Goal: Task Accomplishment & Management: Manage account settings

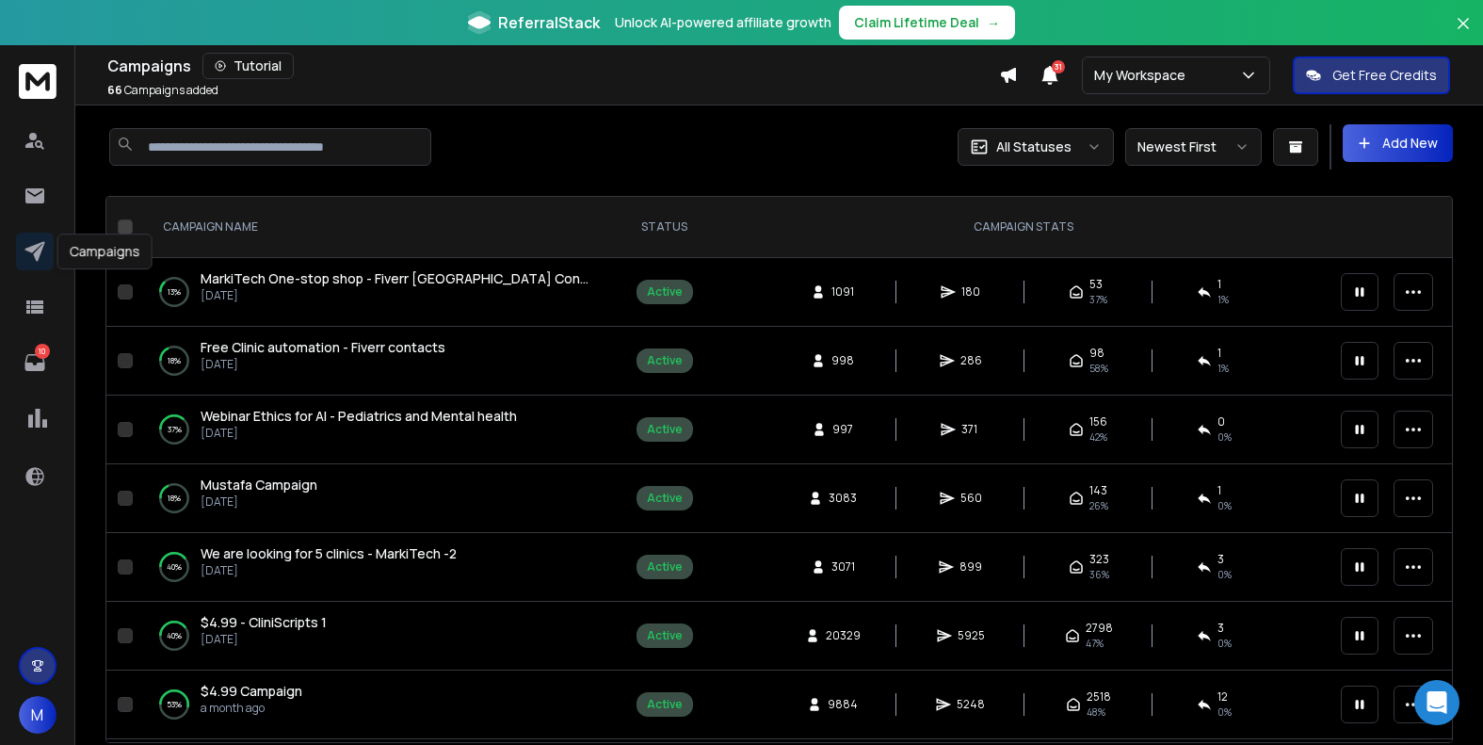
scroll to position [217, 0]
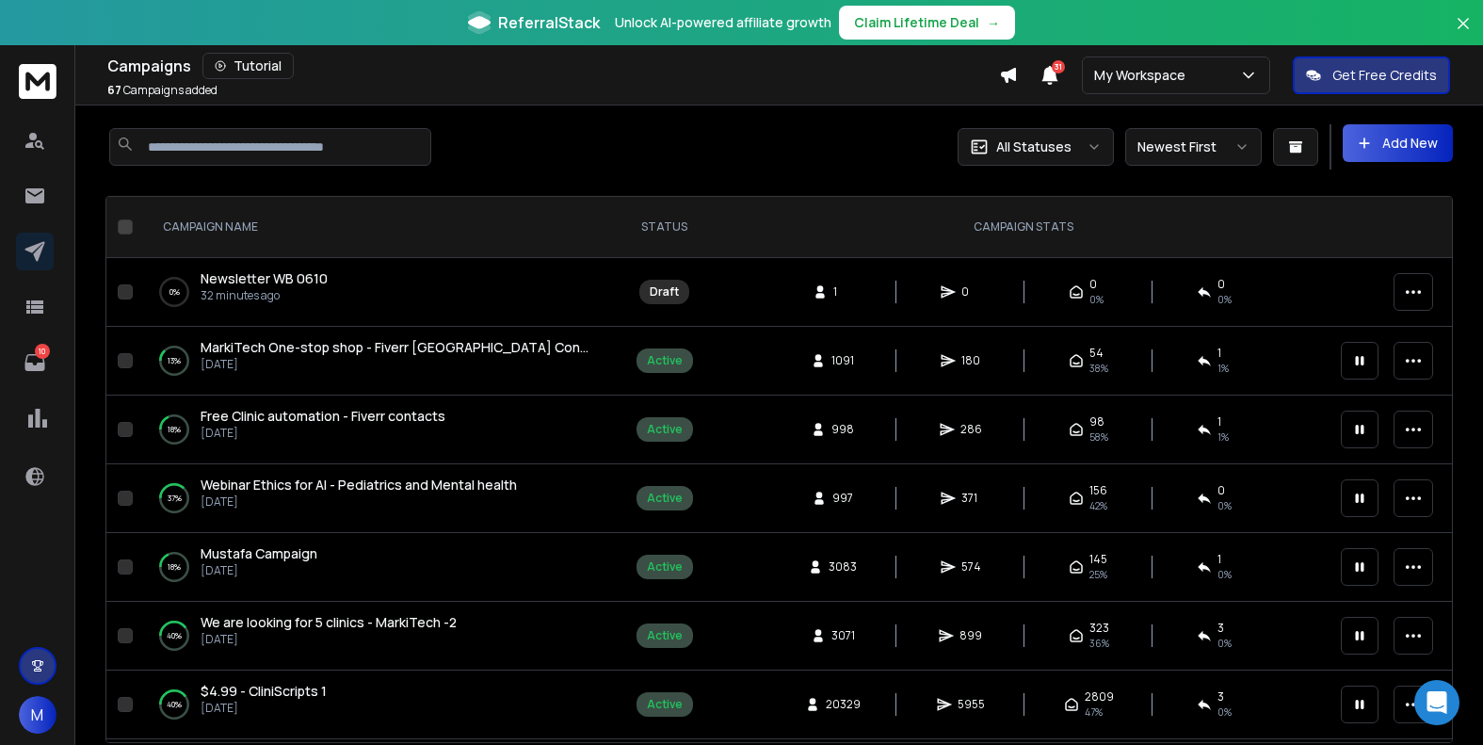
click at [312, 296] on p "32 minutes ago" at bounding box center [264, 295] width 127 height 15
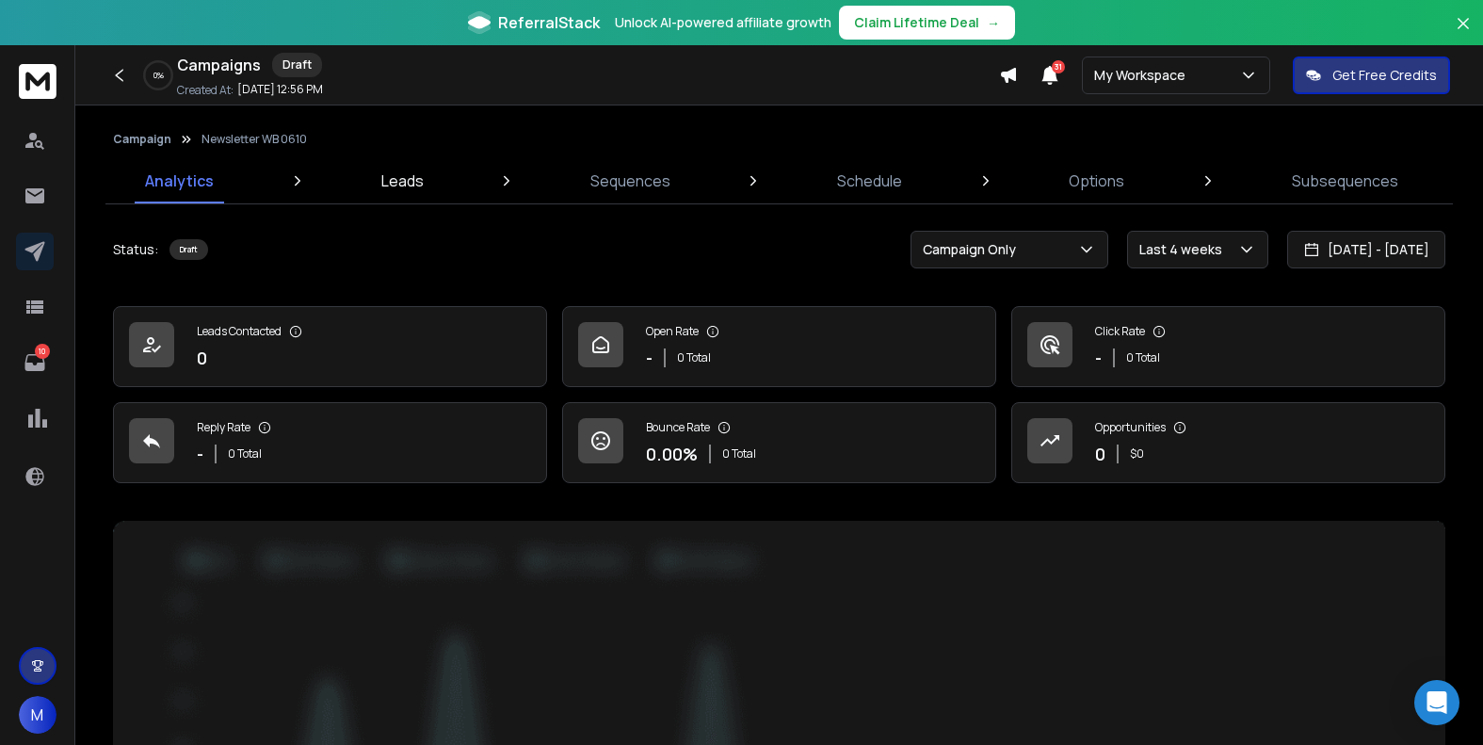
click at [416, 184] on p "Leads" at bounding box center [402, 180] width 42 height 23
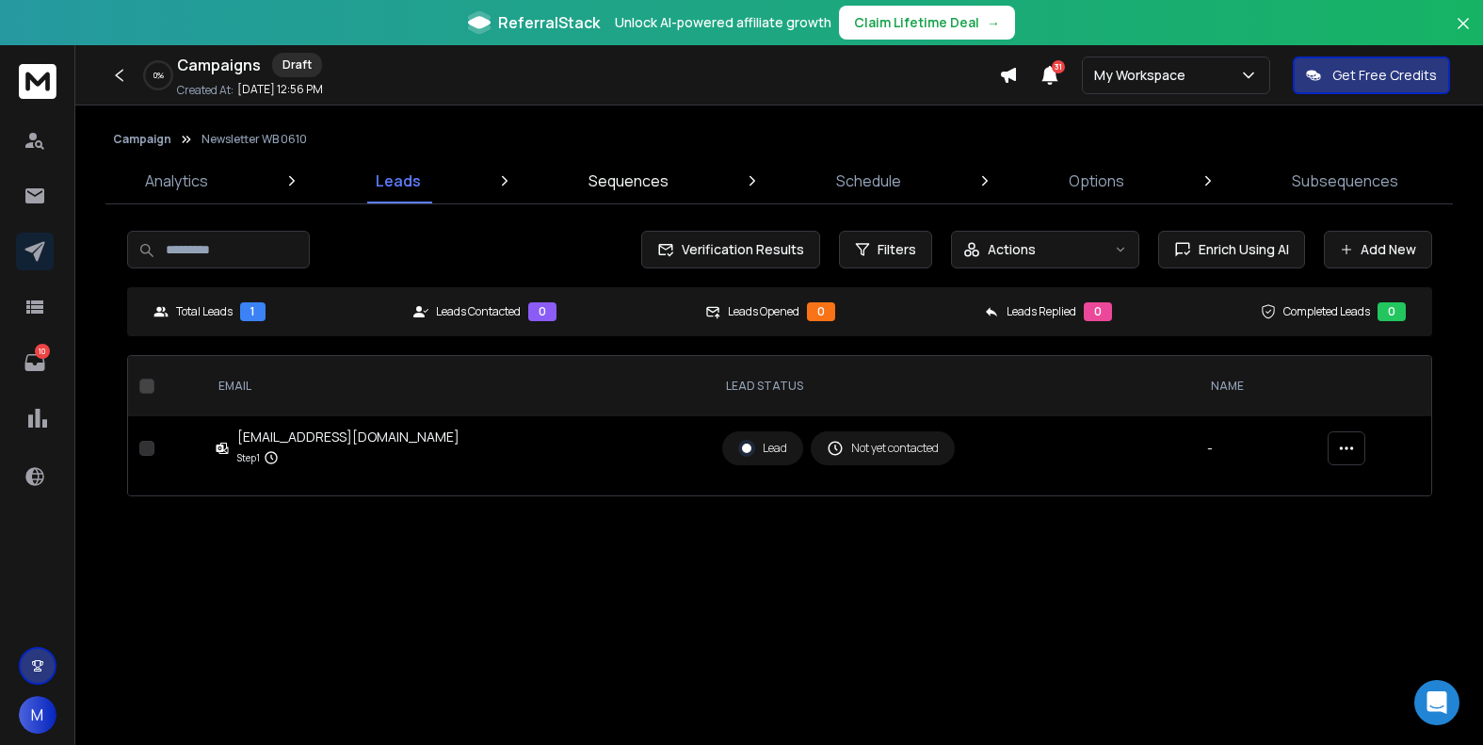
click at [591, 186] on p "Sequences" at bounding box center [628, 180] width 80 height 23
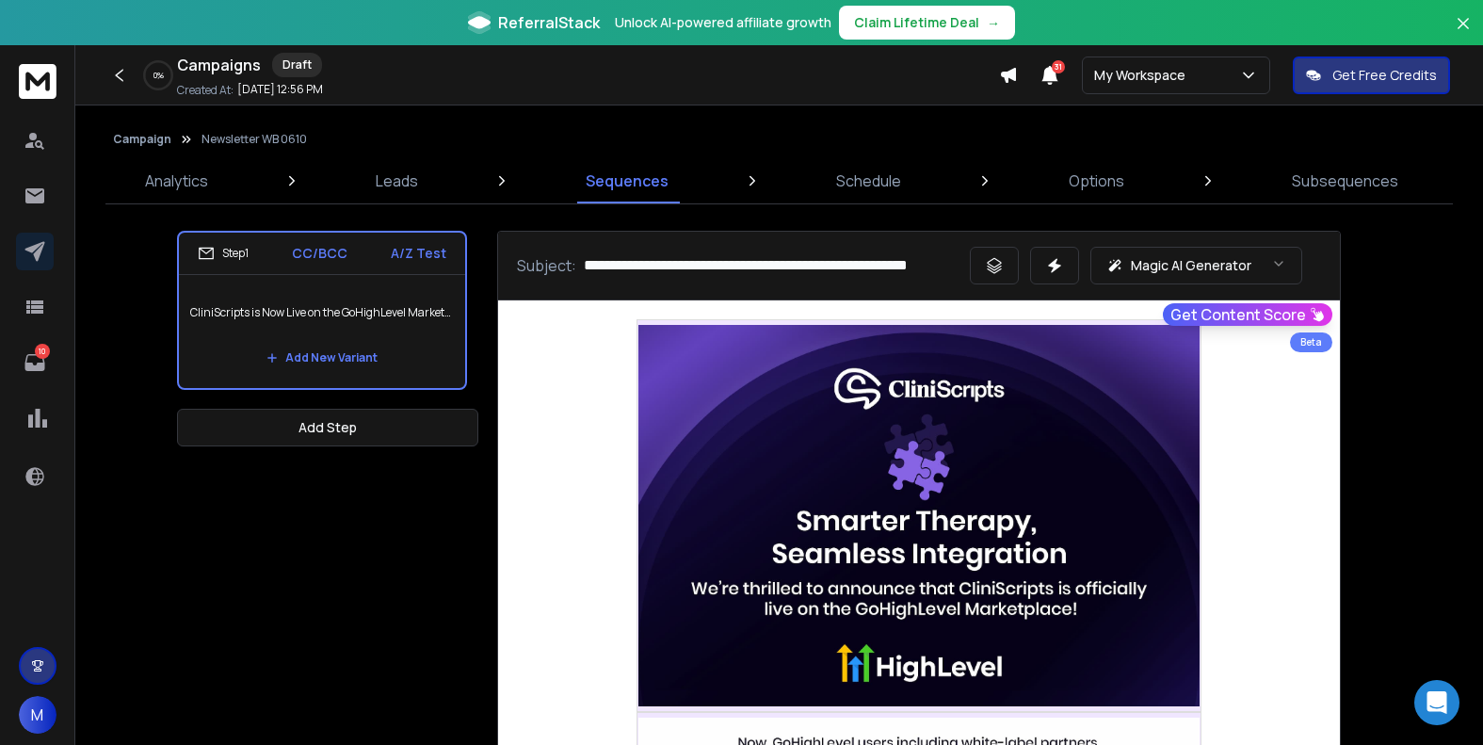
scroll to position [81, 0]
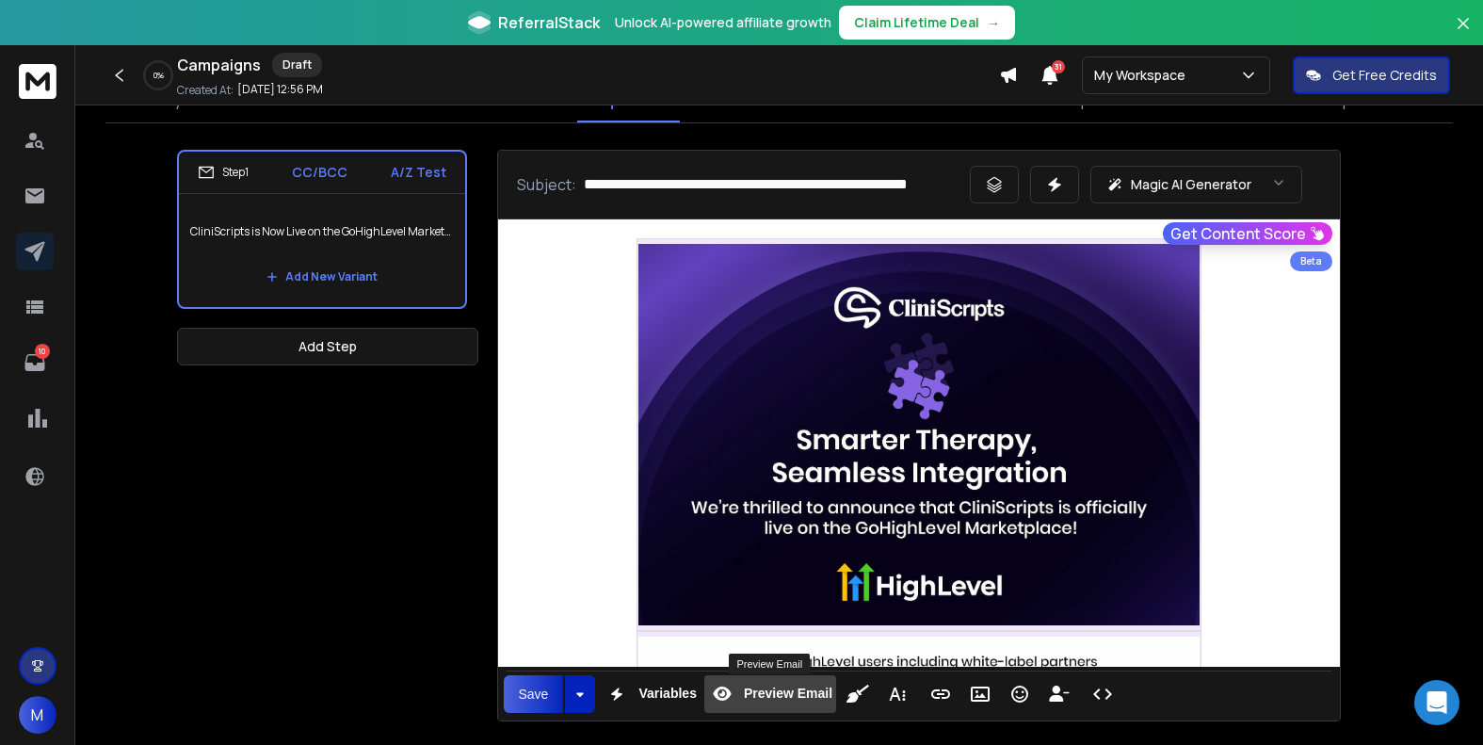
click at [752, 703] on div "Preview Email" at bounding box center [770, 693] width 132 height 31
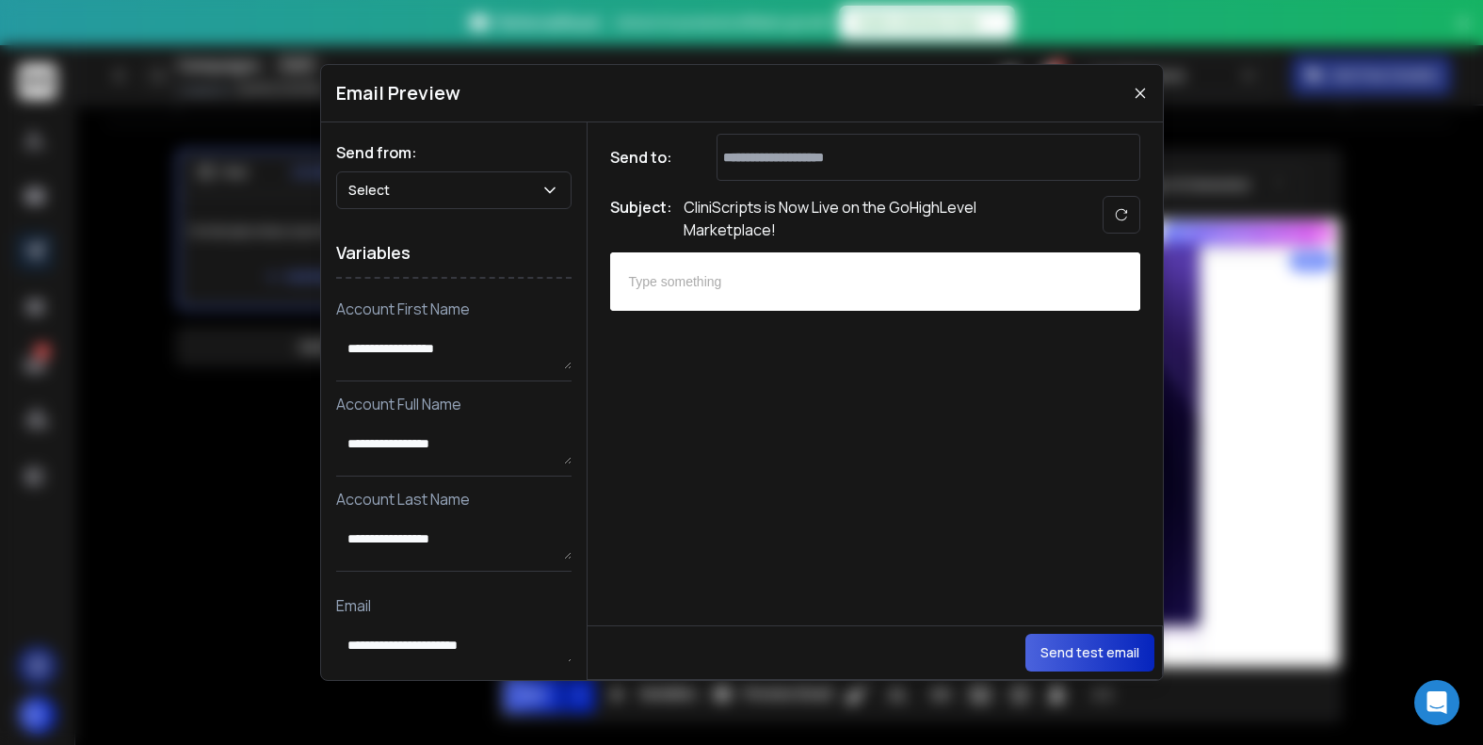
type textarea "*******"
type textarea "**********"
type textarea "*****"
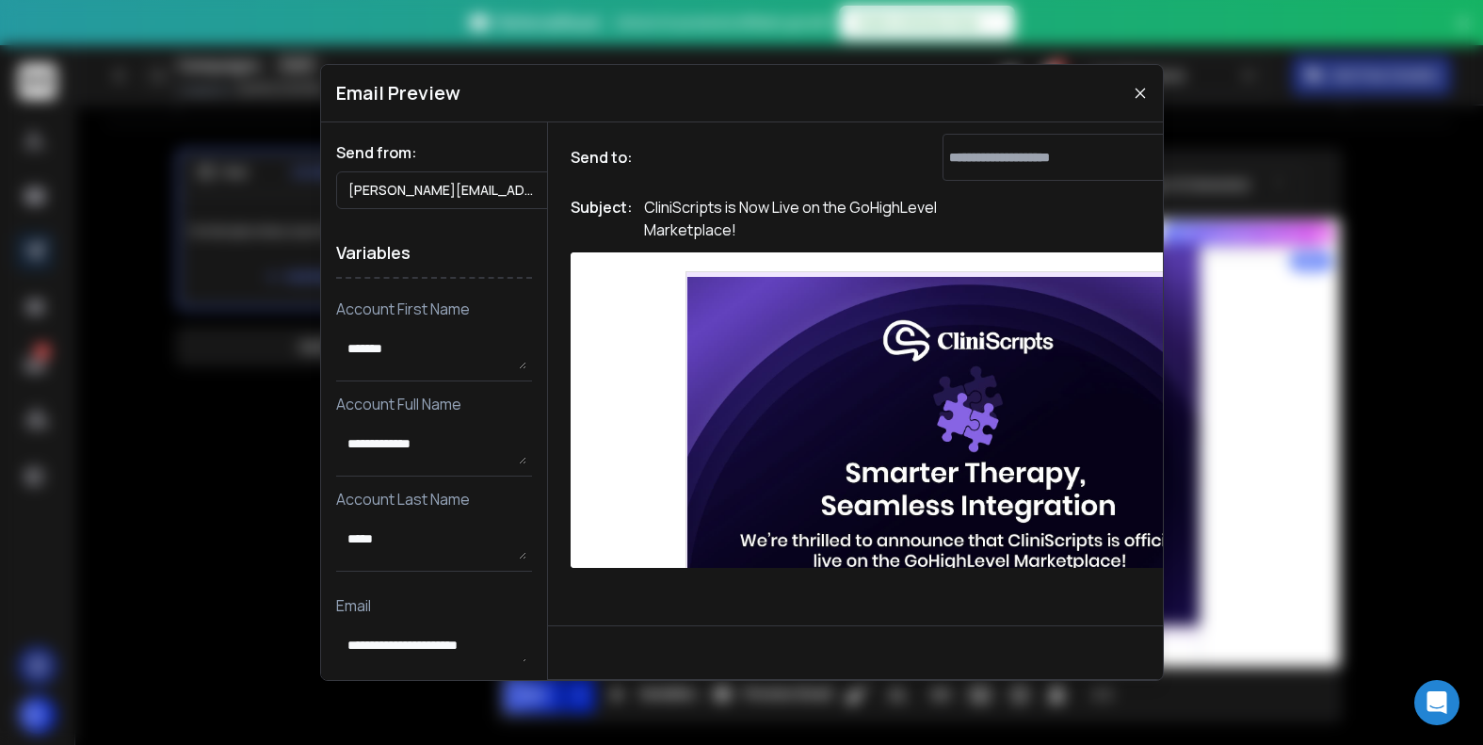
click at [988, 151] on input at bounding box center [1154, 157] width 410 height 34
type input "******"
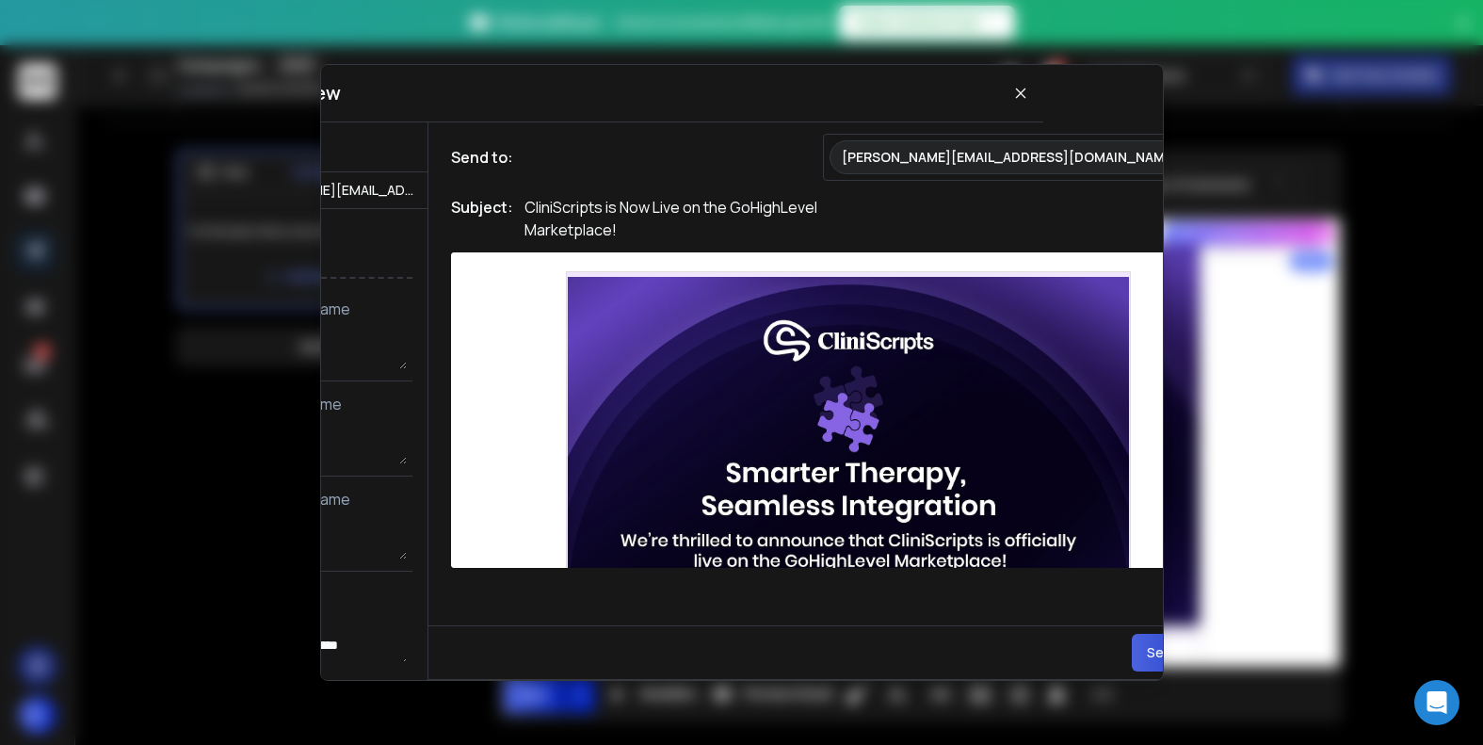
scroll to position [0, 128]
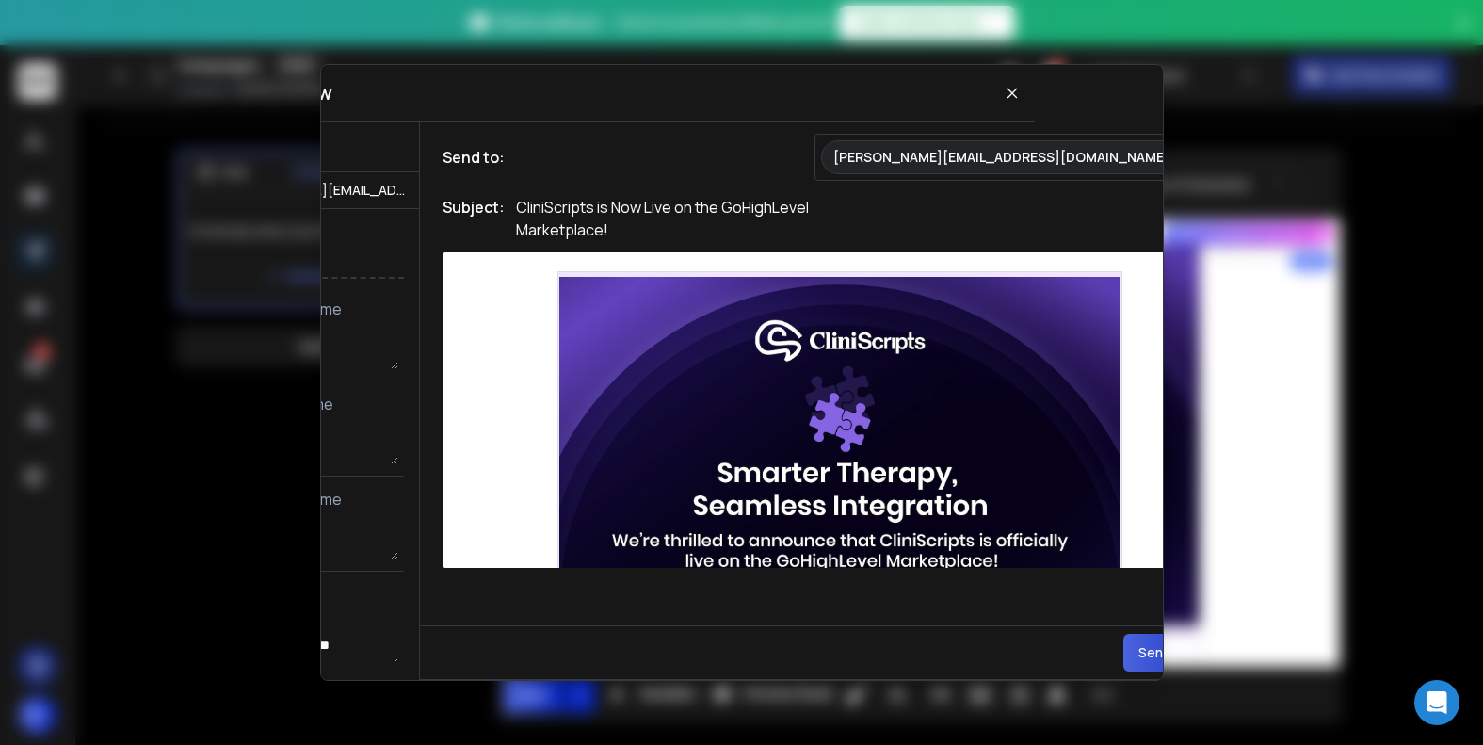
type input "**********"
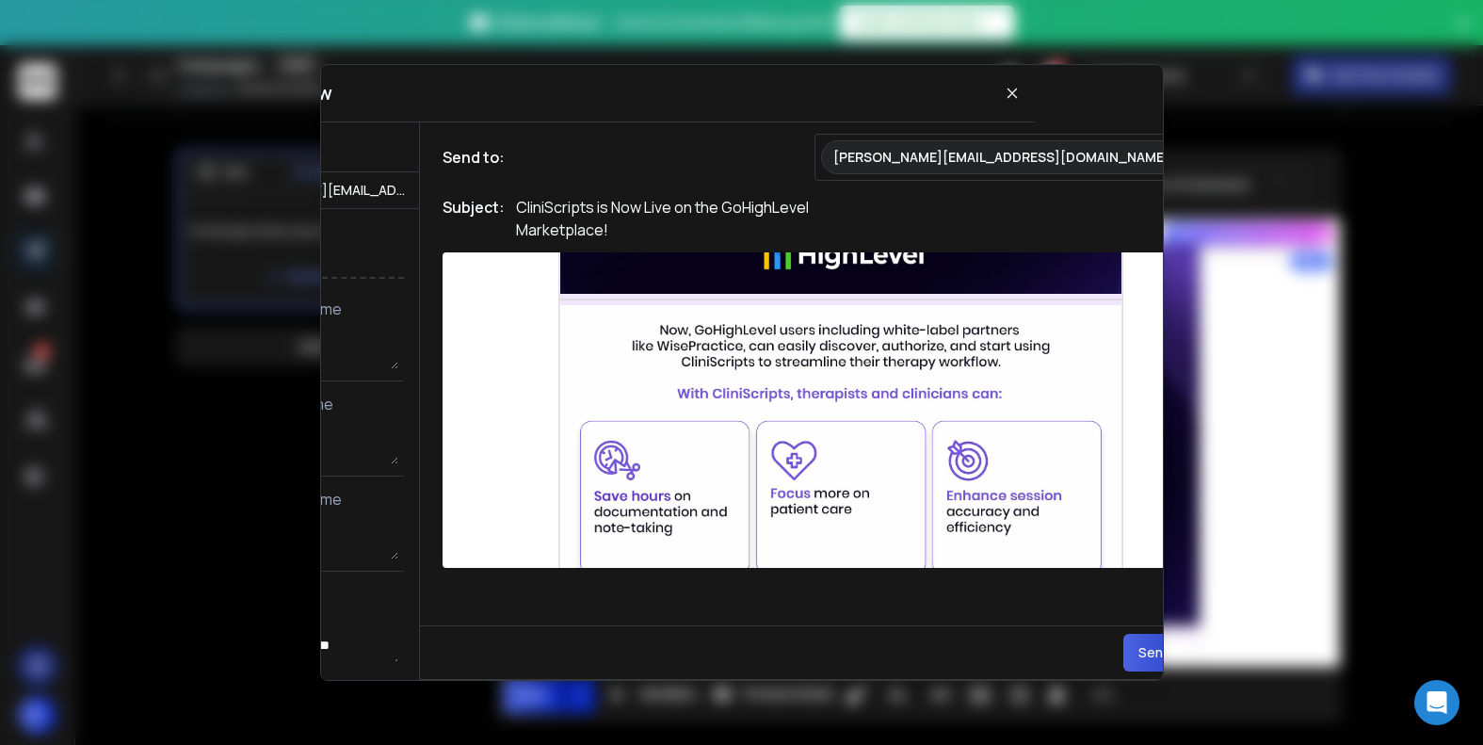
scroll to position [406, 0]
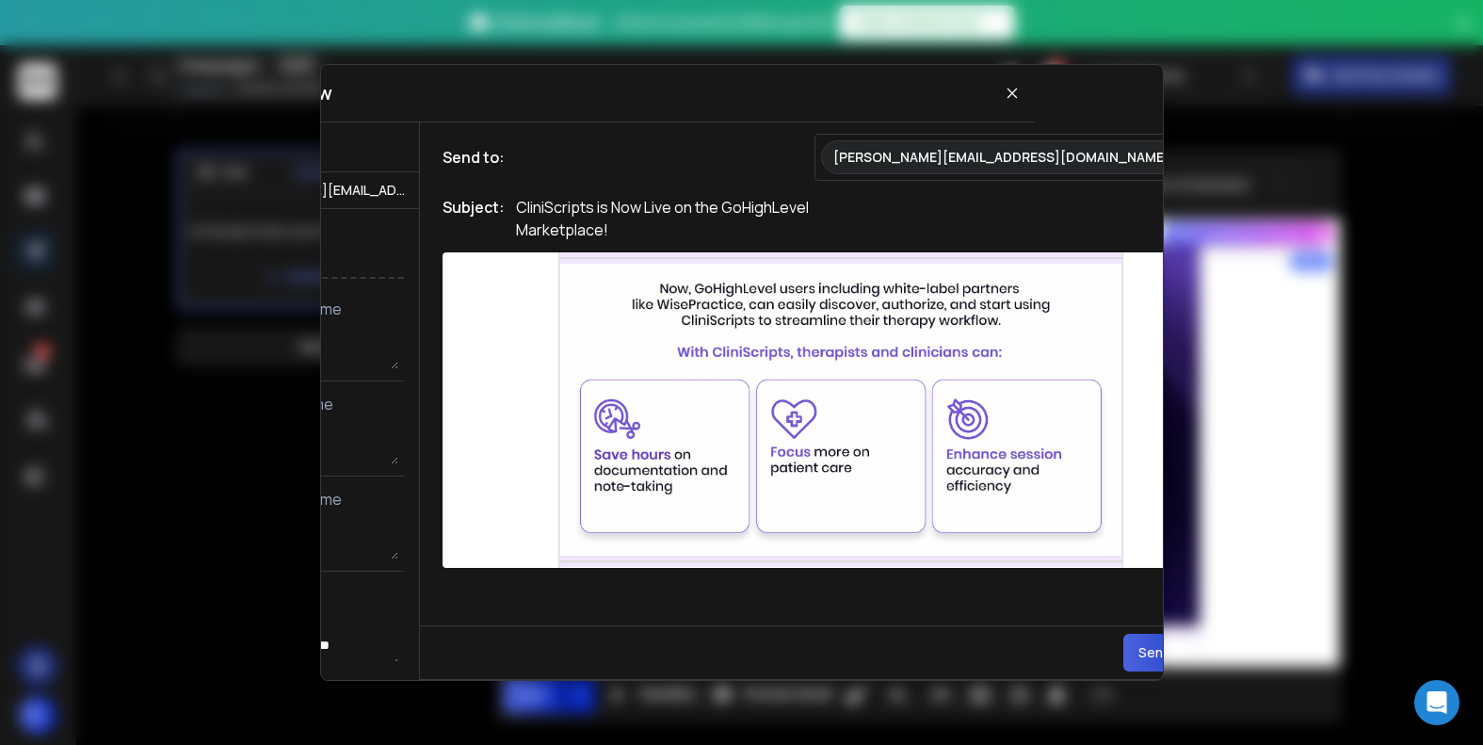
click at [1148, 647] on button "Send test email" at bounding box center [1187, 653] width 129 height 38
click at [1014, 92] on icon at bounding box center [1012, 93] width 15 height 15
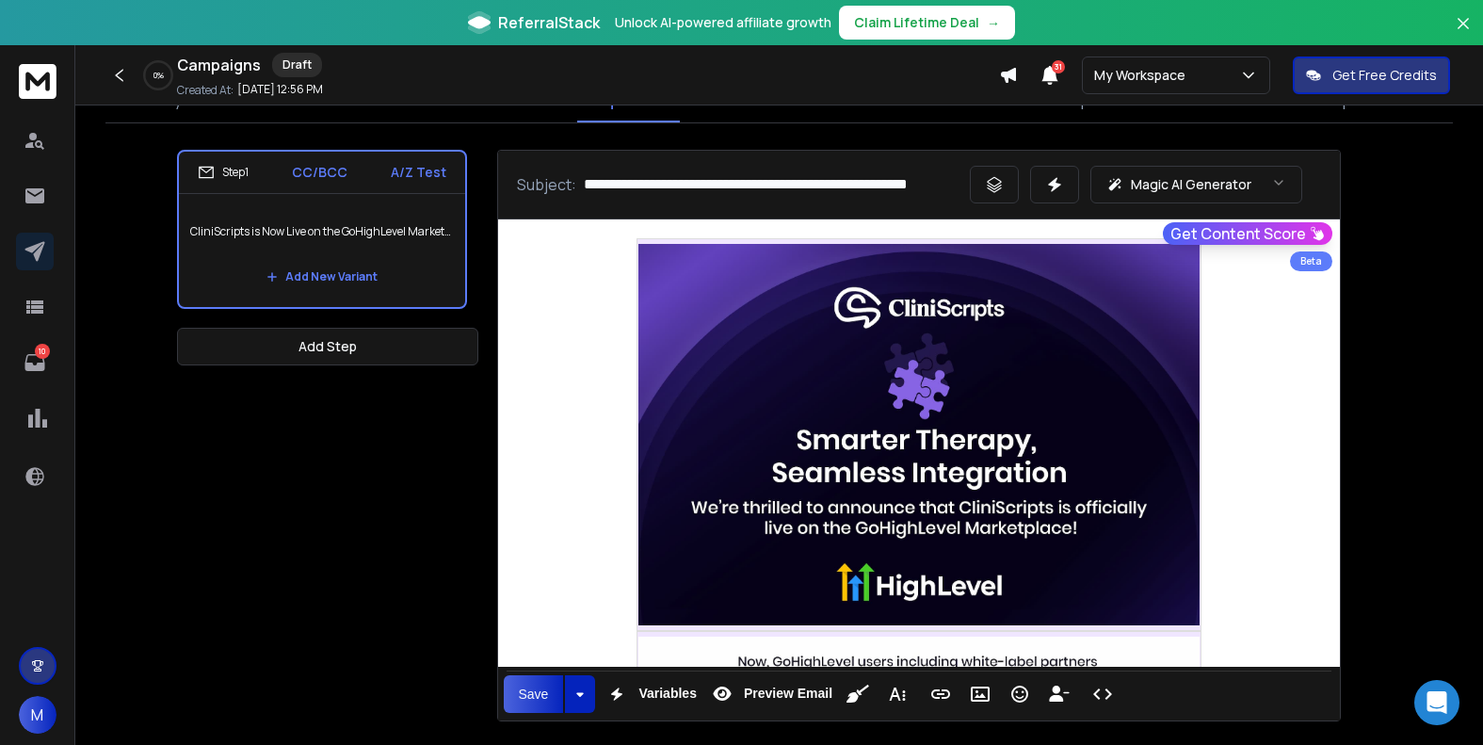
scroll to position [0, 0]
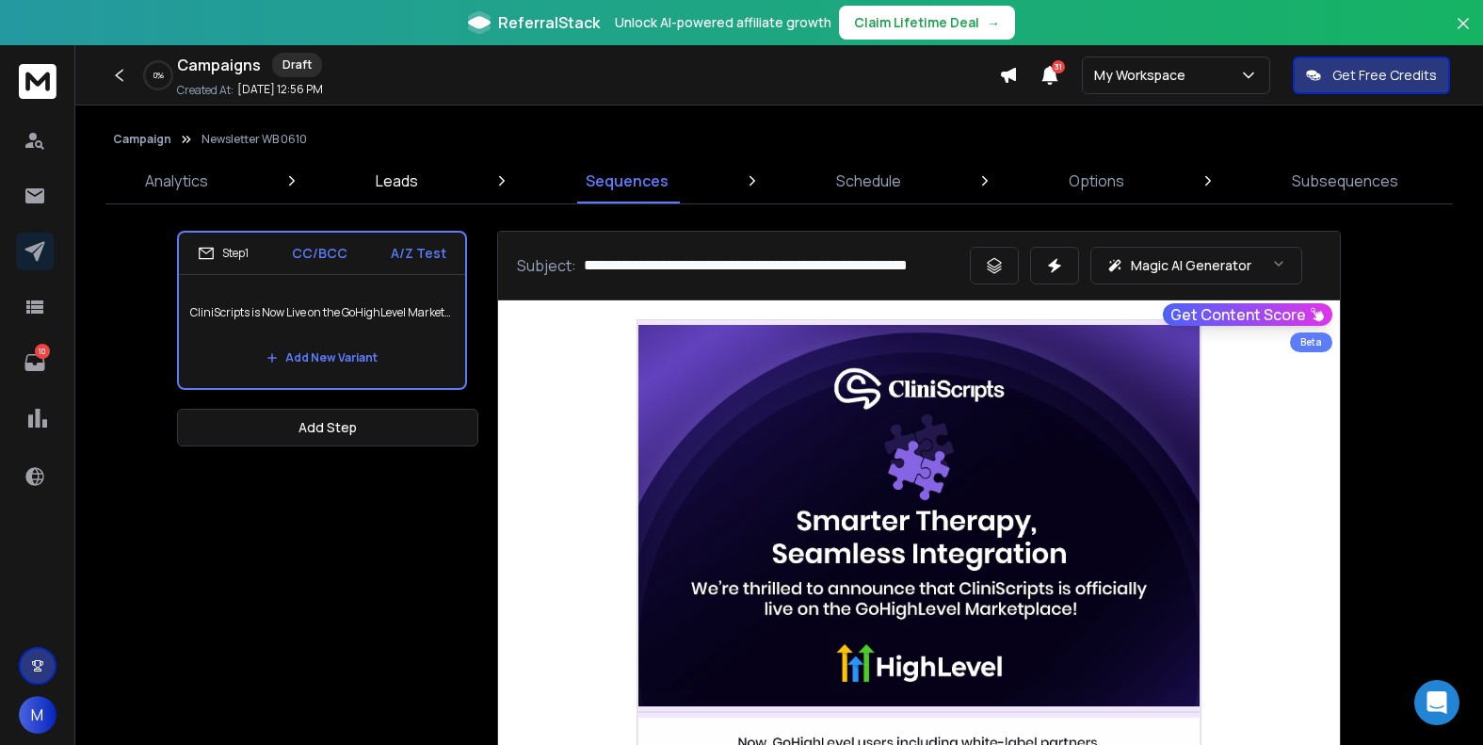
click at [418, 185] on p "Leads" at bounding box center [397, 180] width 42 height 23
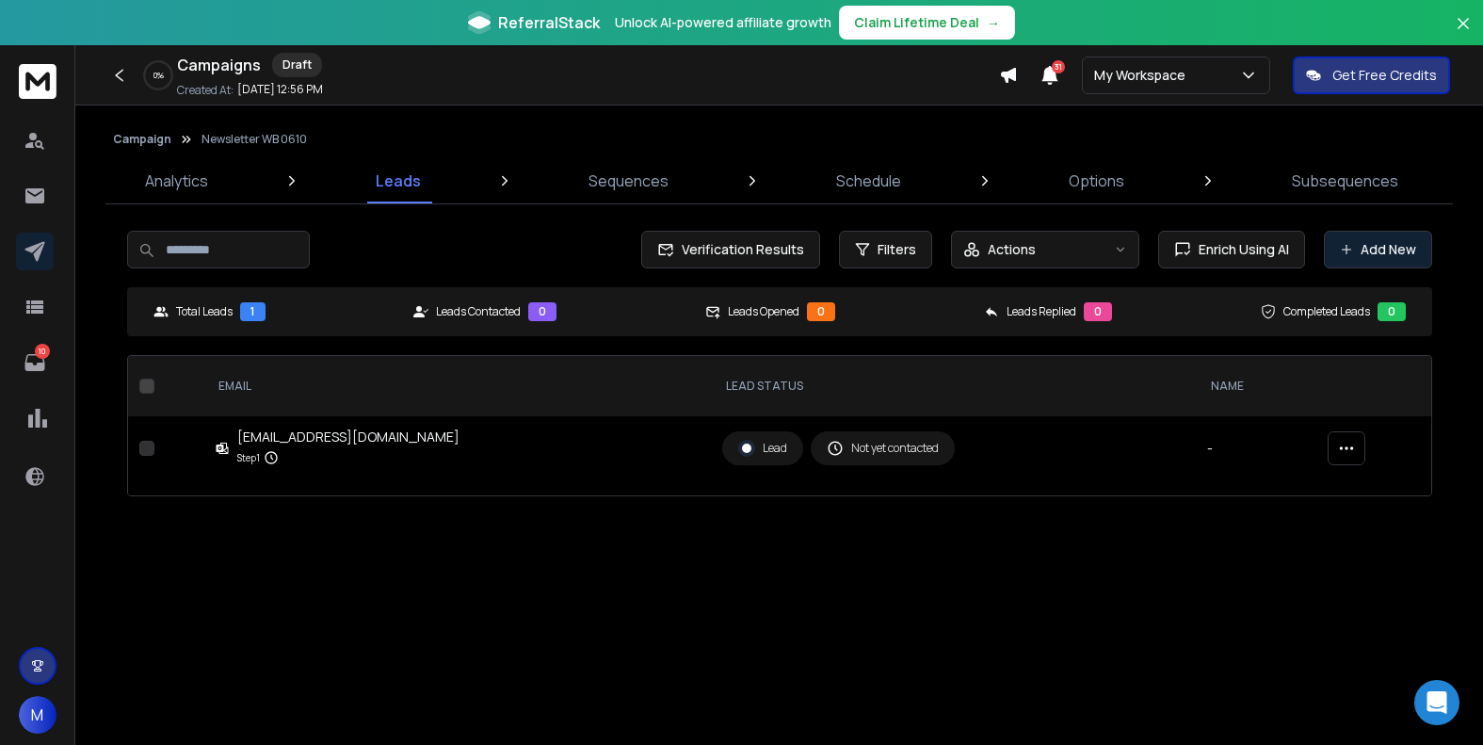
click at [1364, 249] on button "Add New" at bounding box center [1378, 250] width 108 height 38
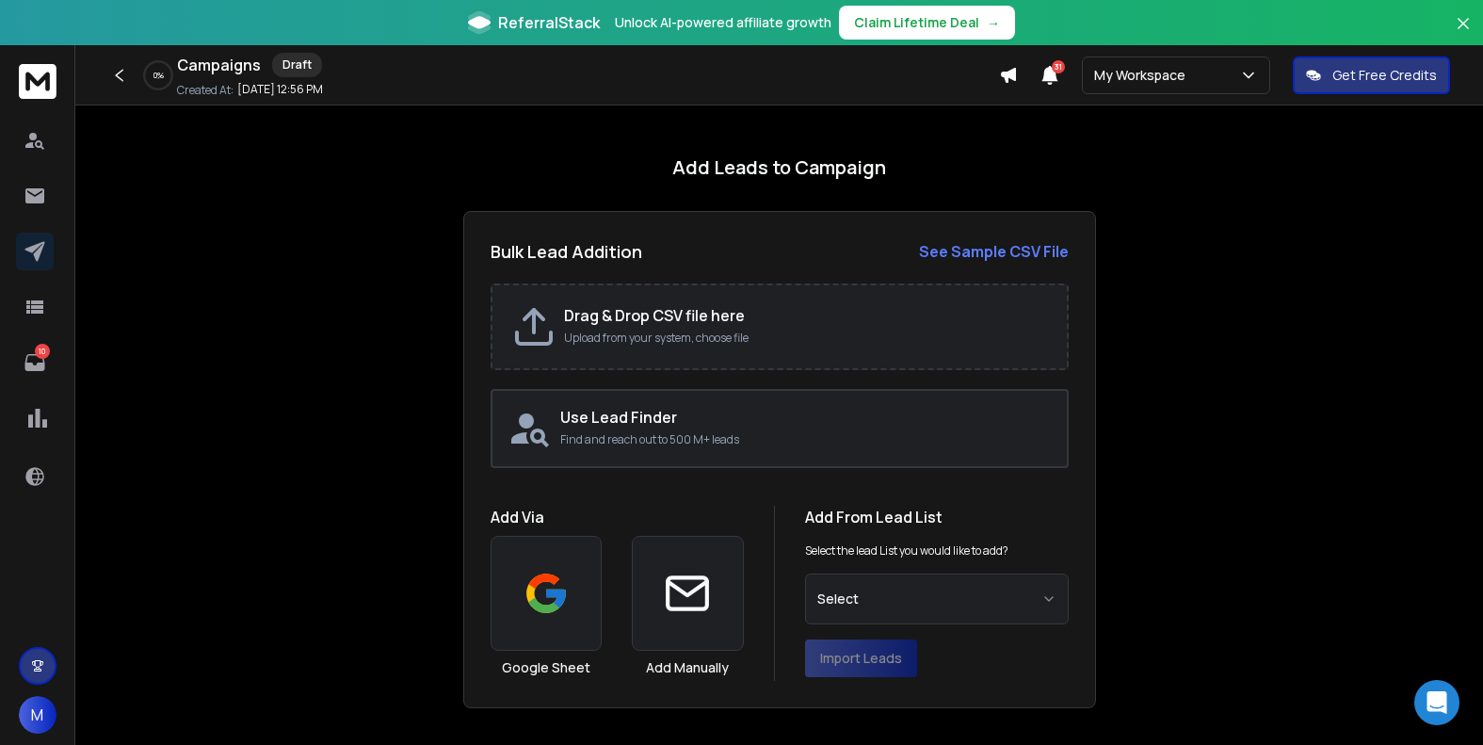
click at [863, 602] on button "Select" at bounding box center [937, 598] width 264 height 51
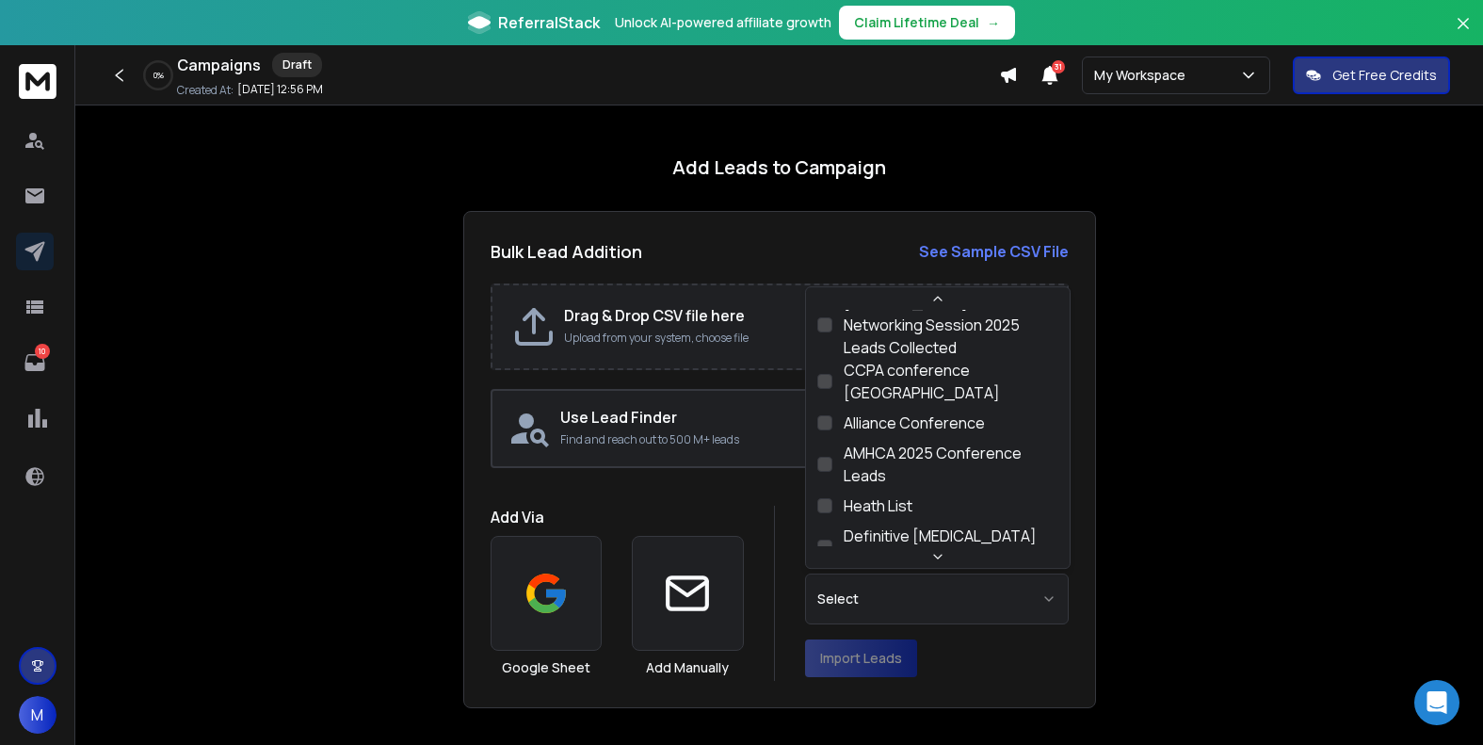
scroll to position [190, 0]
click at [1167, 451] on div "Add Leads to Campaign Bulk Lead Addition See Sample CSV File Drag & Drop CSV fi…" at bounding box center [780, 431] width 964 height 554
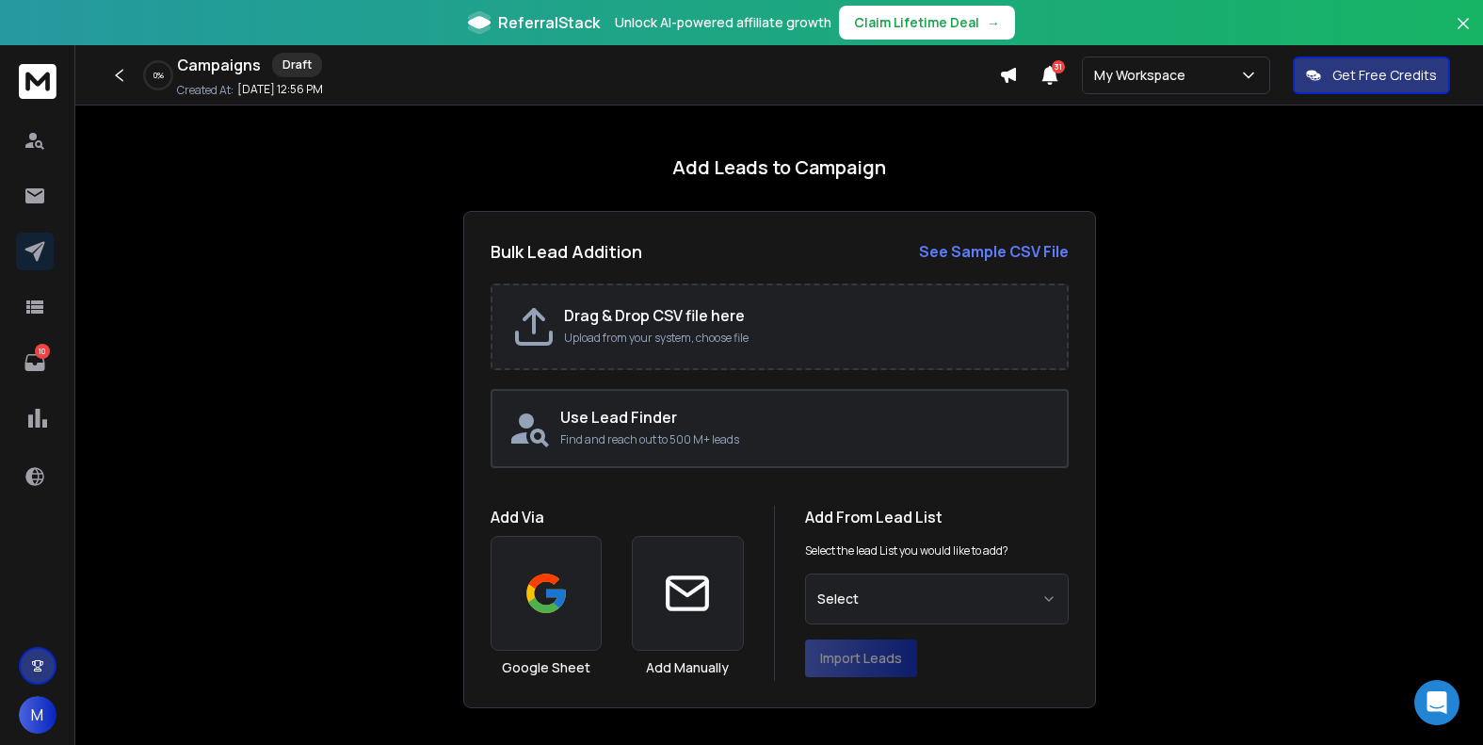
click at [182, 246] on div "Add Leads to Campaign Bulk Lead Addition See Sample CSV File Drag & Drop CSV fi…" at bounding box center [741, 376] width 1483 height 663
click at [33, 247] on icon at bounding box center [34, 252] width 20 height 20
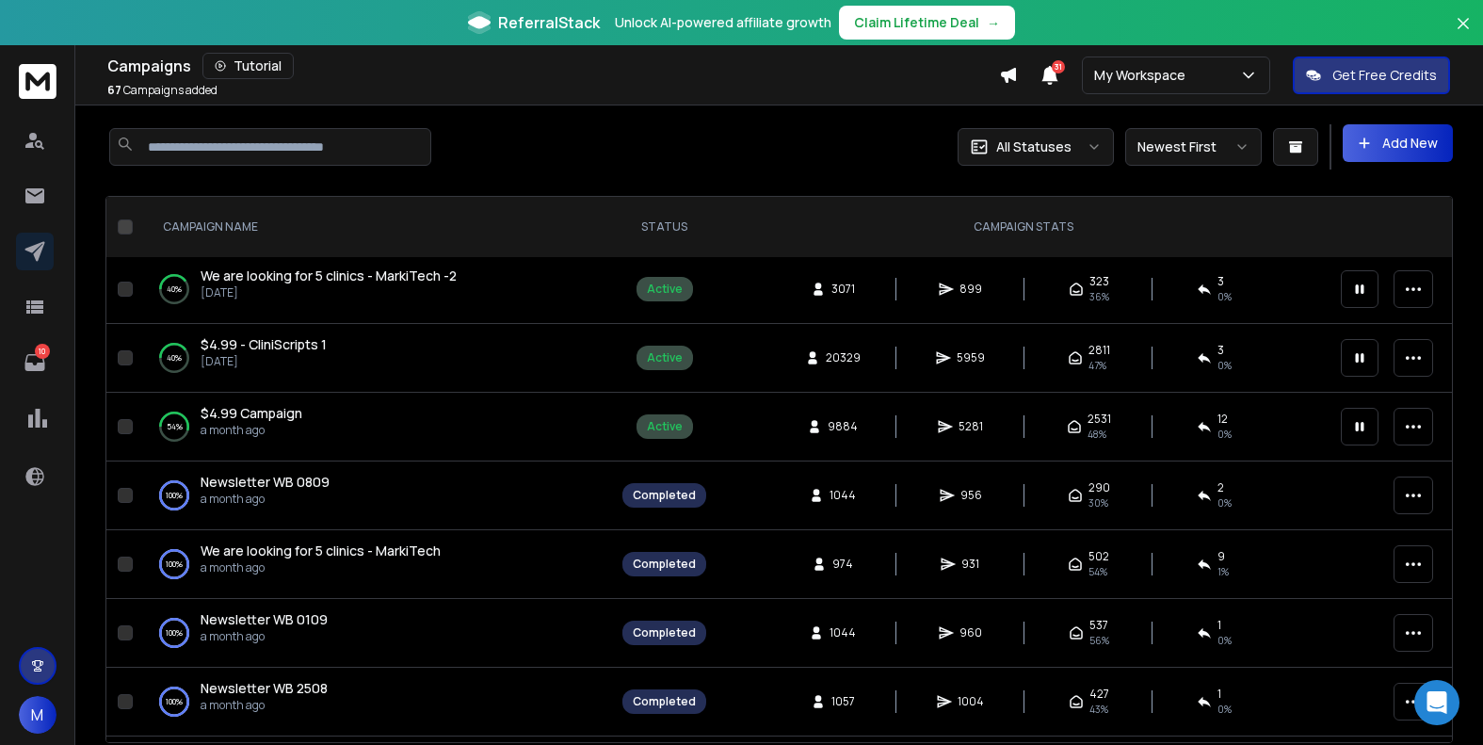
scroll to position [410, 0]
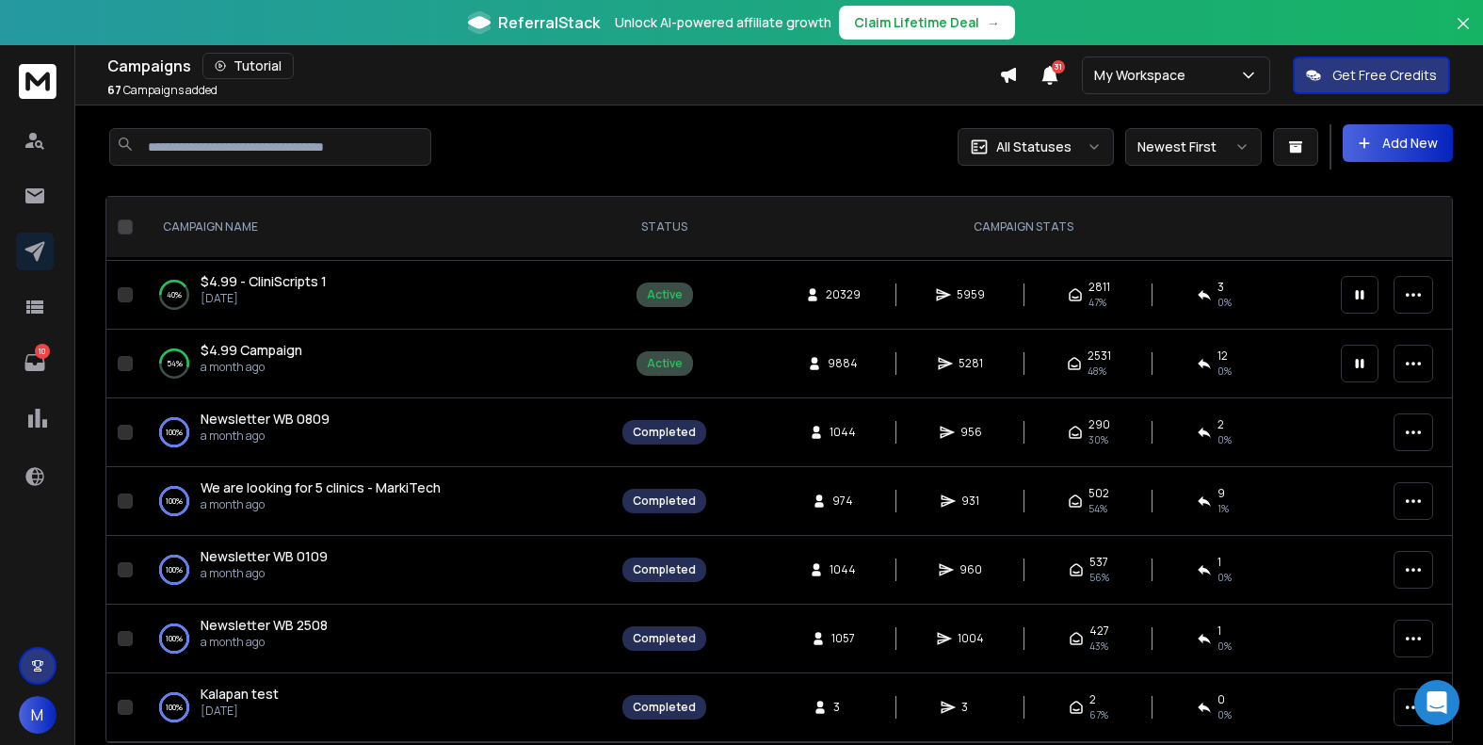
click at [489, 427] on div "100 % Newsletter WB 0809 a month ago" at bounding box center [375, 432] width 433 height 45
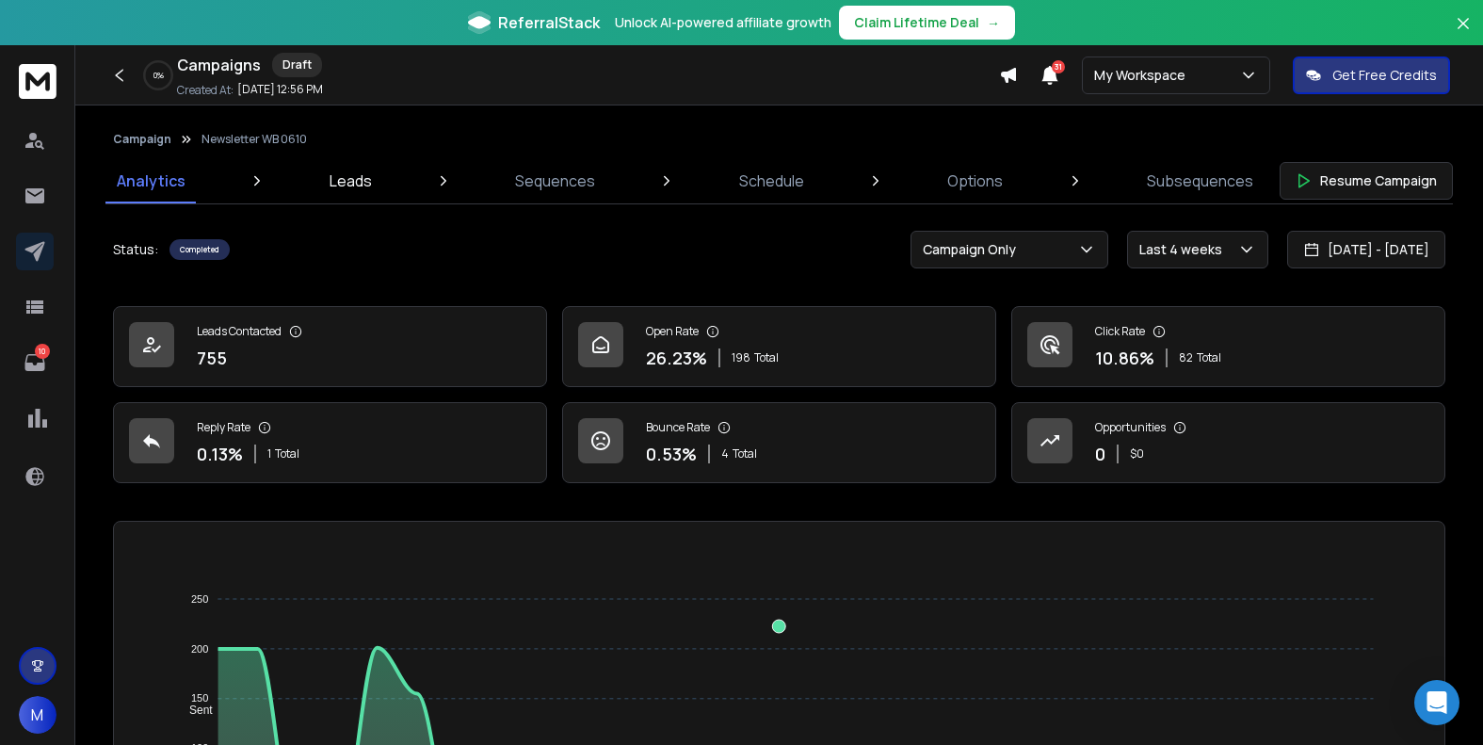
click at [350, 186] on p "Leads" at bounding box center [351, 180] width 42 height 23
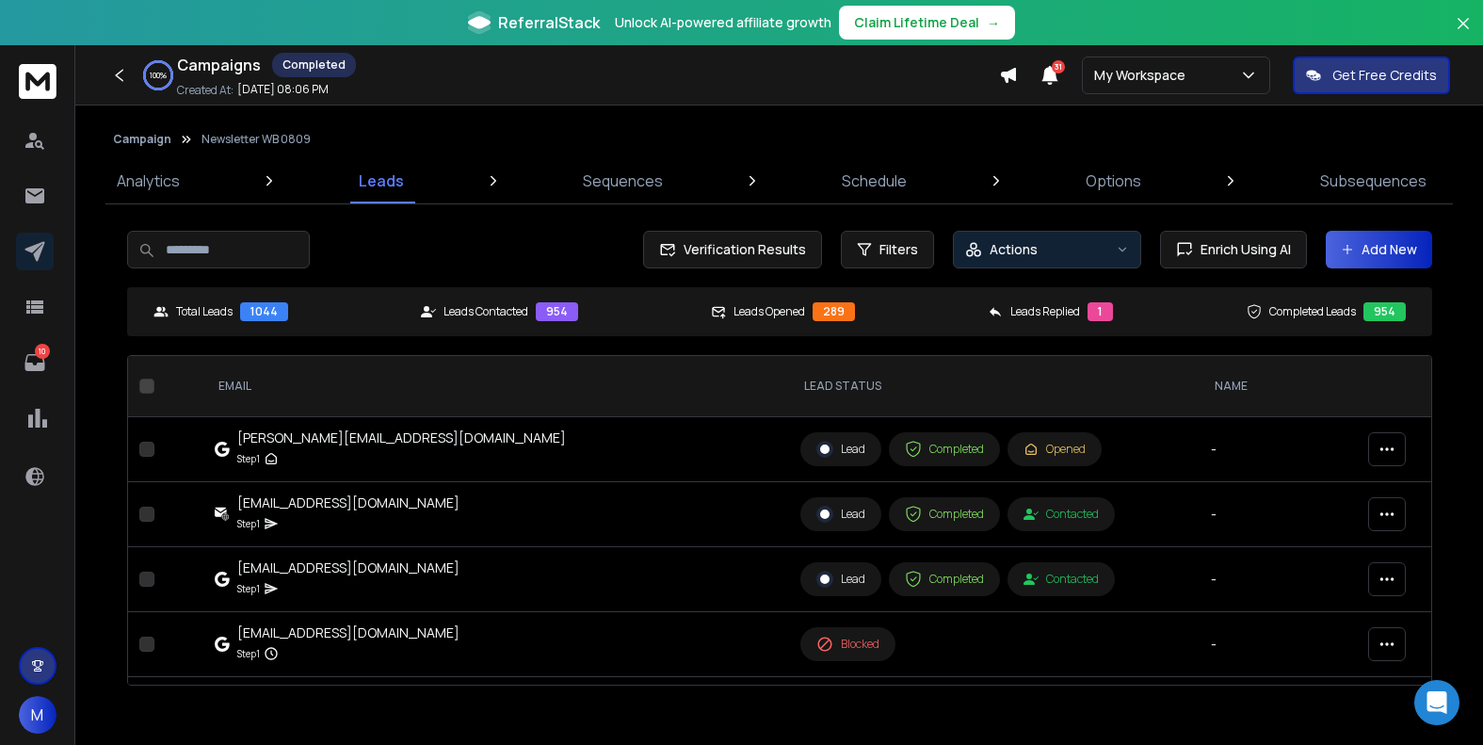
click at [1116, 255] on icon "button" at bounding box center [1122, 249] width 13 height 15
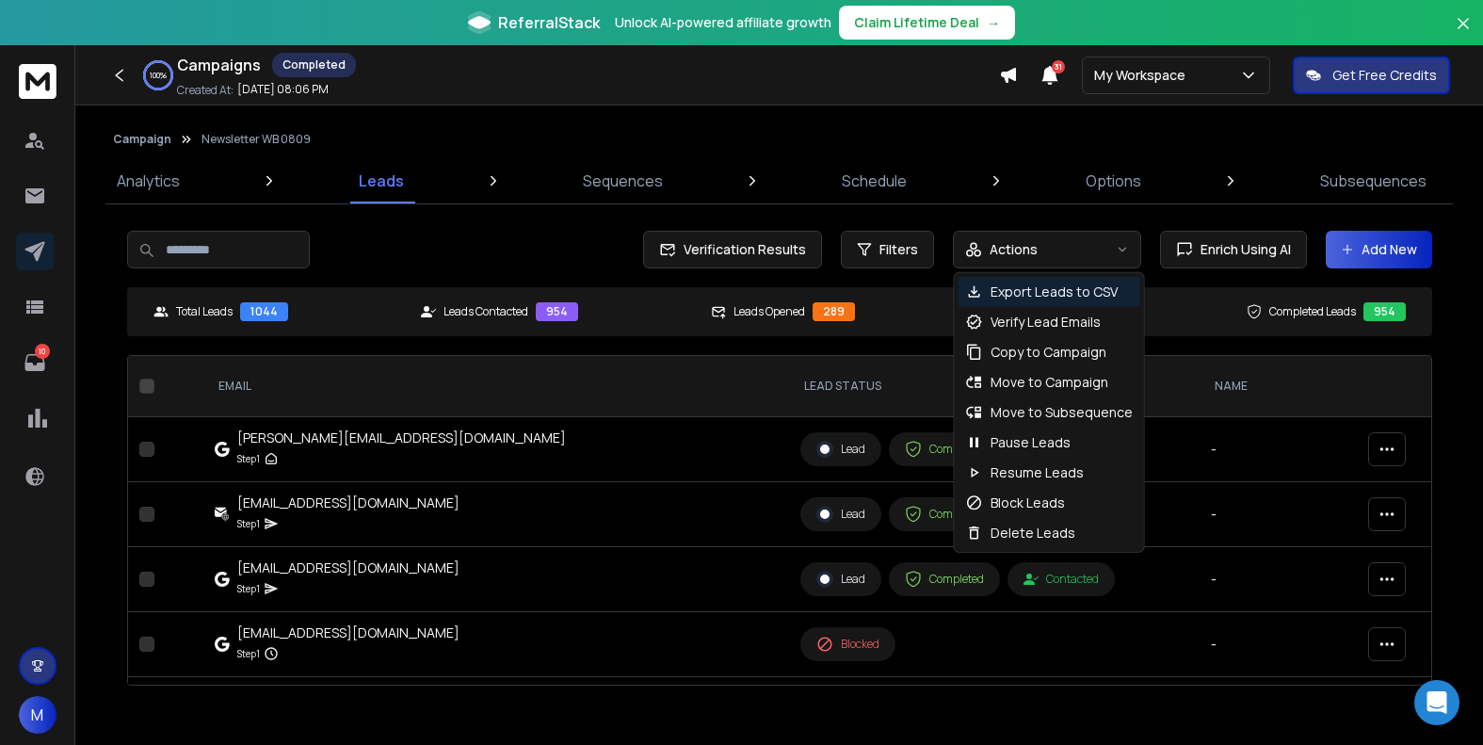
click at [1101, 282] on p "Export Leads to CSV" at bounding box center [1053, 291] width 127 height 19
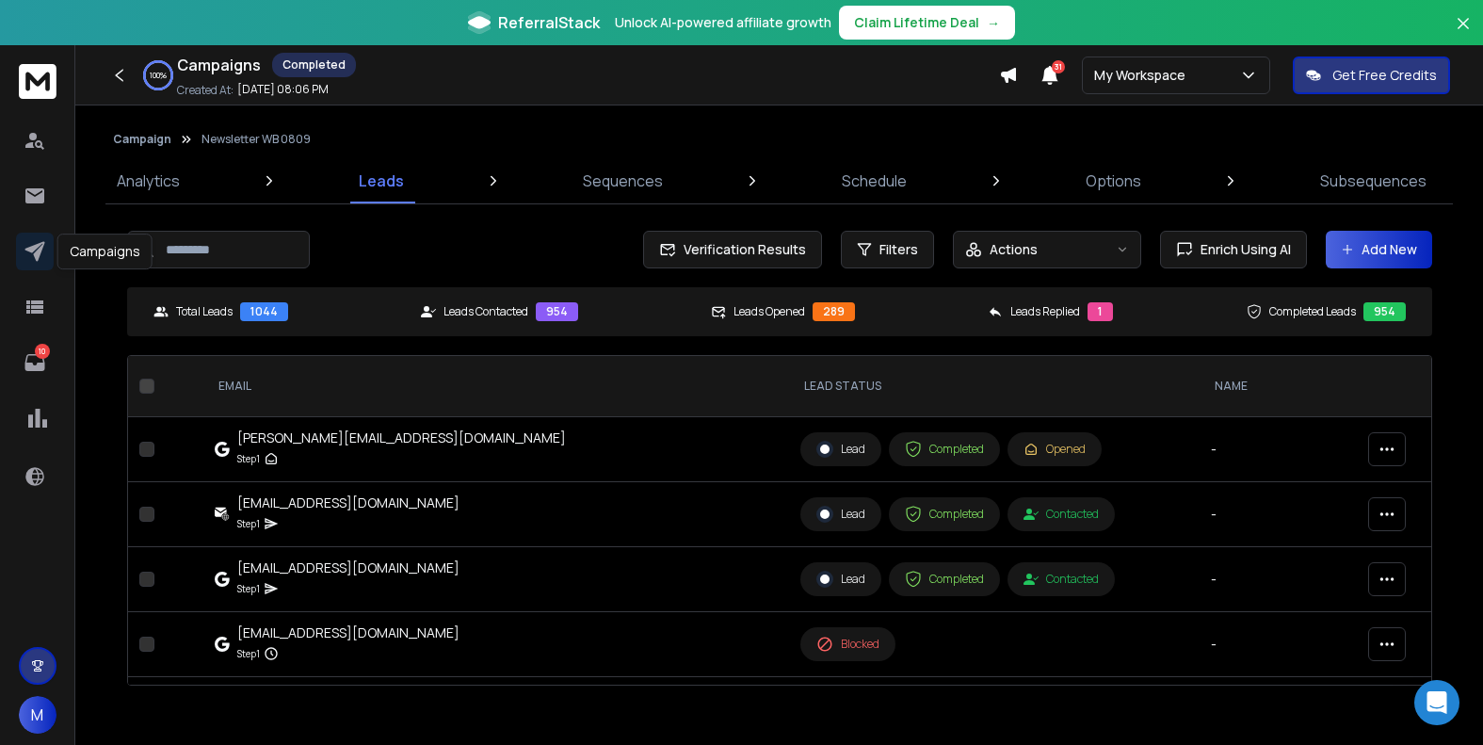
click at [32, 254] on icon at bounding box center [35, 251] width 23 height 23
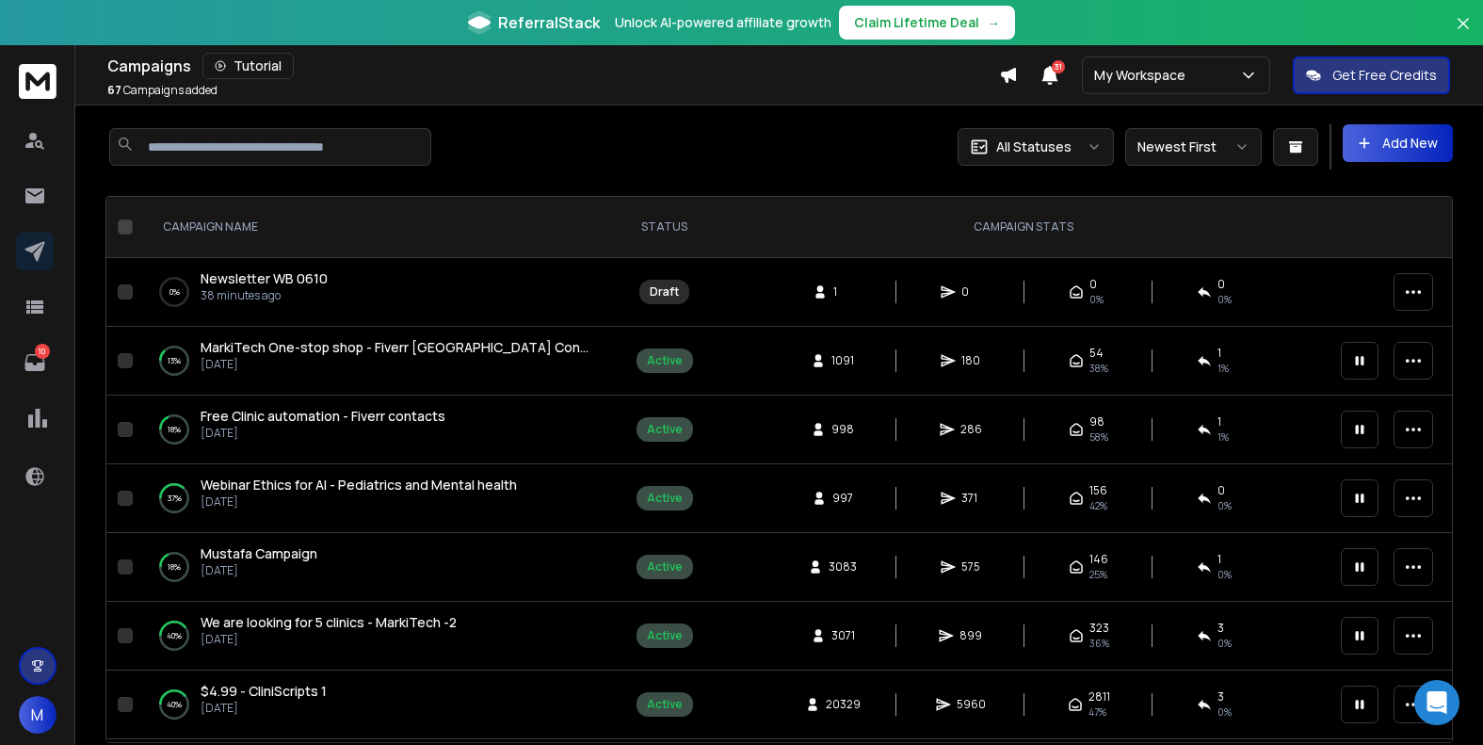
click at [352, 285] on div "0 % Newsletter WB 0610 38 minutes ago" at bounding box center [375, 291] width 433 height 45
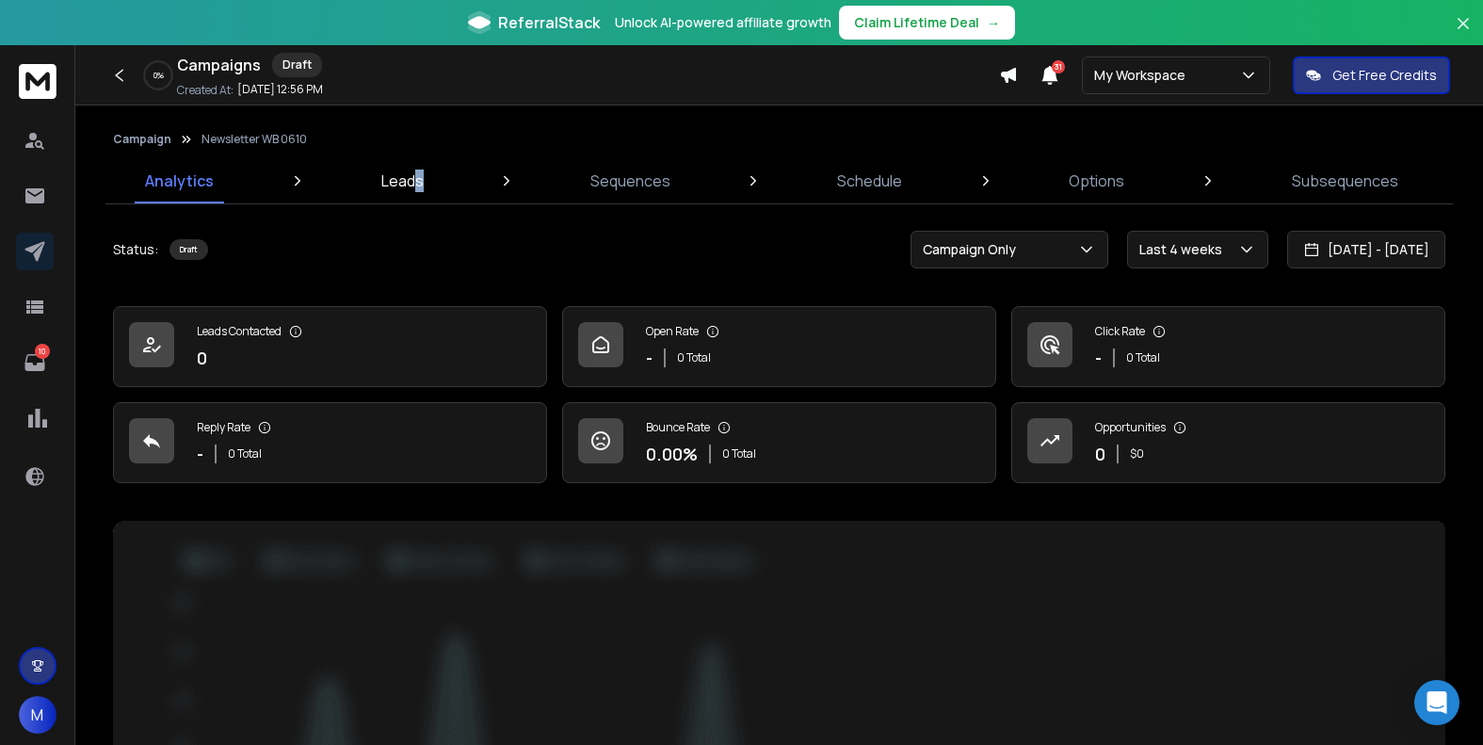
drag, startPoint x: 441, startPoint y: 184, endPoint x: 416, endPoint y: 180, distance: 24.8
click at [416, 180] on div "Analytics Leads Sequences Schedule Options Subsequences" at bounding box center [771, 180] width 1332 height 45
click at [399, 179] on p "Leads" at bounding box center [402, 180] width 42 height 23
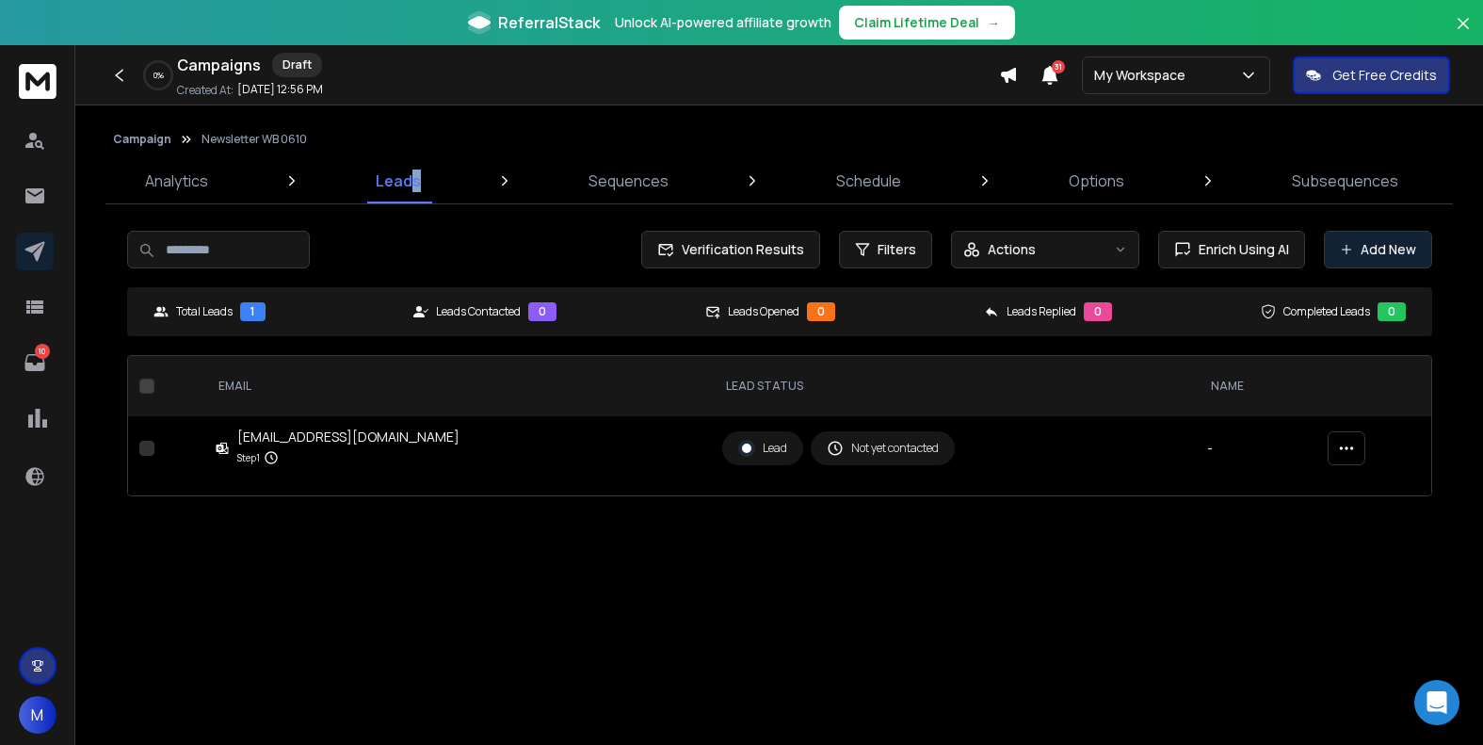
click at [1373, 248] on button "Add New" at bounding box center [1378, 250] width 108 height 38
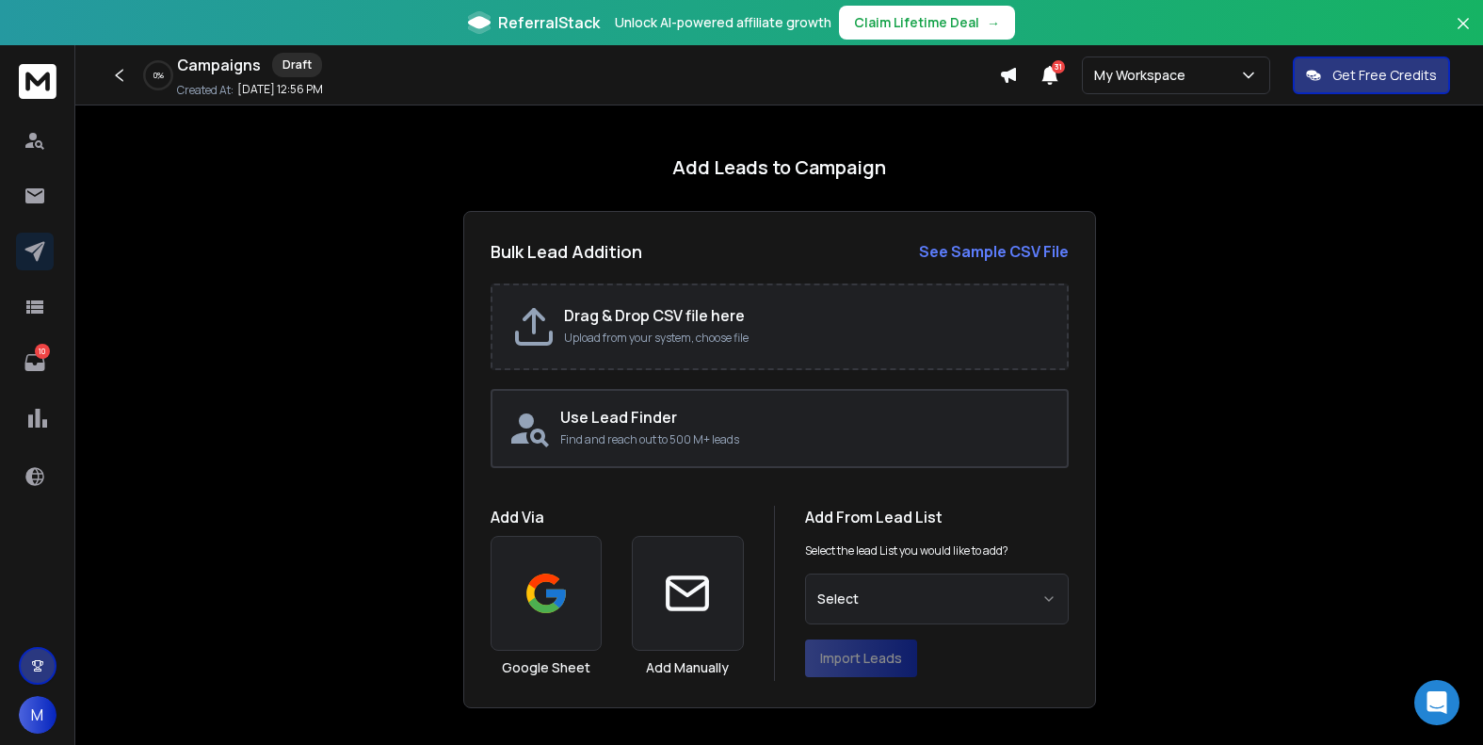
click at [707, 311] on h2 "Drag & Drop CSV file here" at bounding box center [806, 315] width 484 height 23
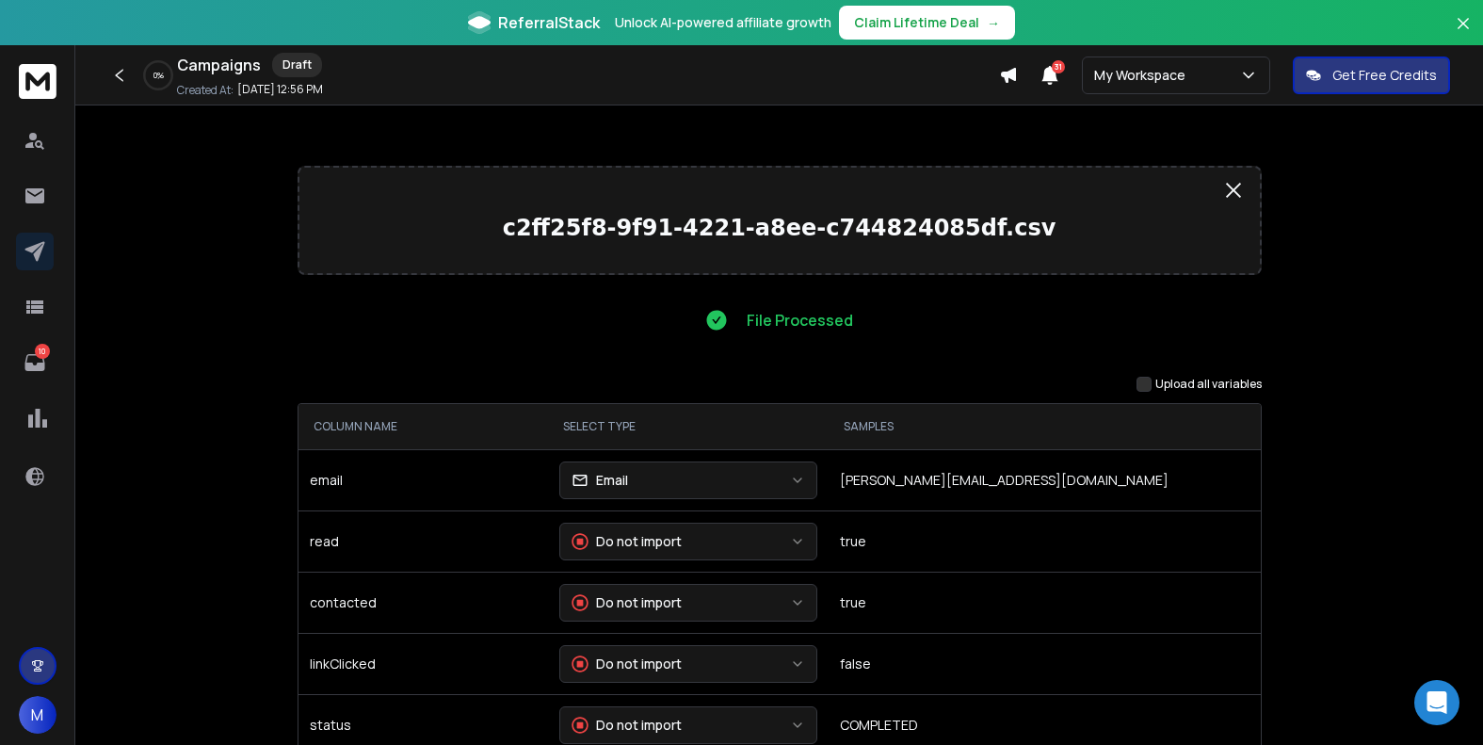
scroll to position [725, 0]
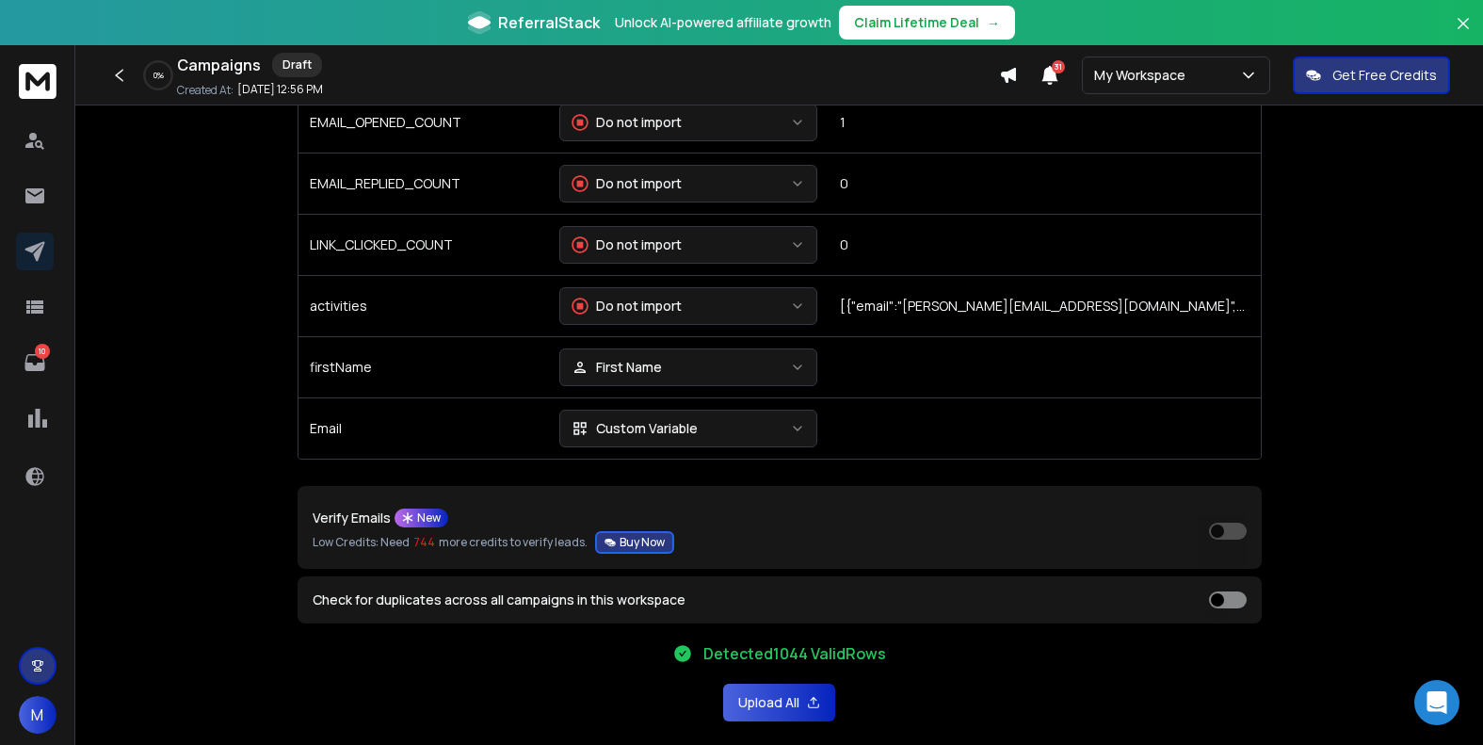
click at [792, 701] on button "Upload All" at bounding box center [779, 703] width 112 height 38
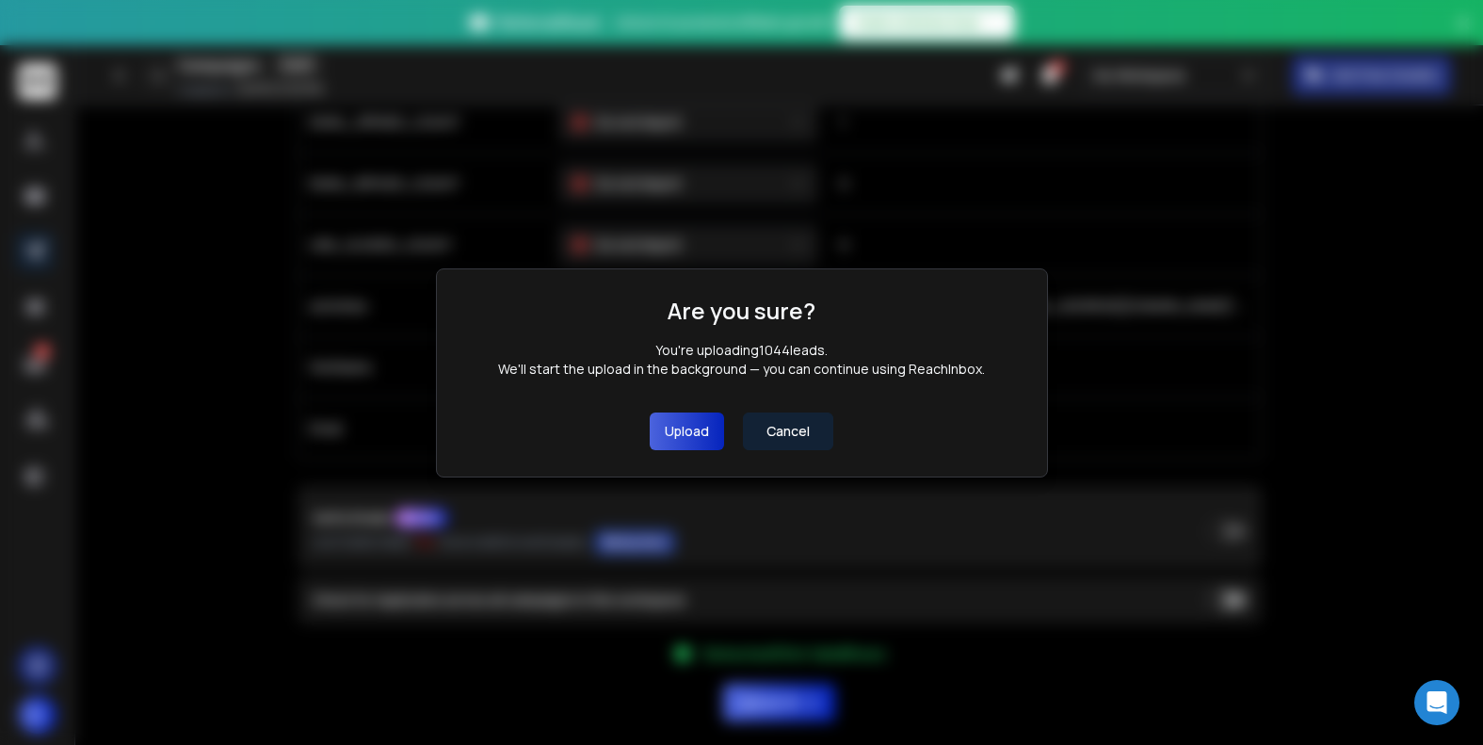
click at [689, 413] on button "Upload" at bounding box center [687, 431] width 74 height 38
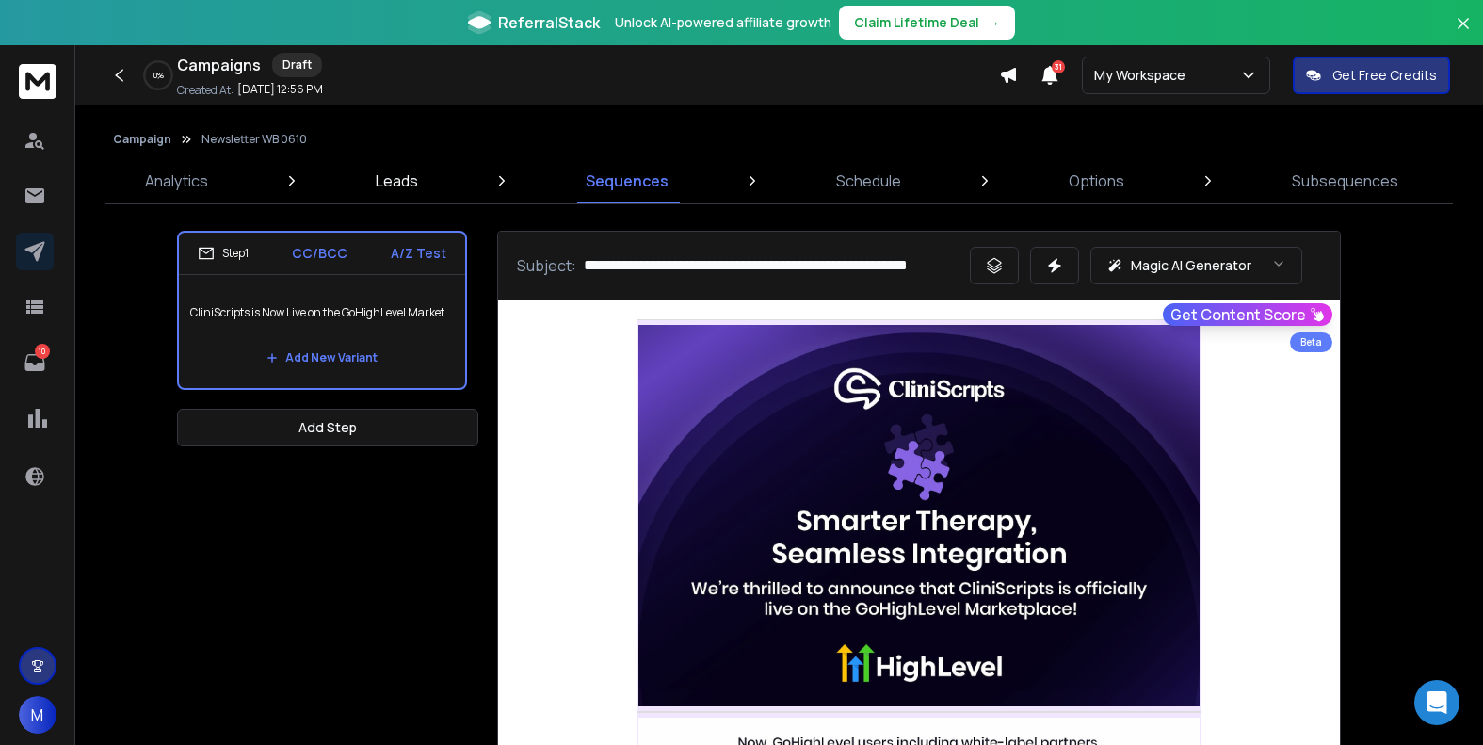
click at [420, 187] on link "Leads" at bounding box center [396, 180] width 65 height 45
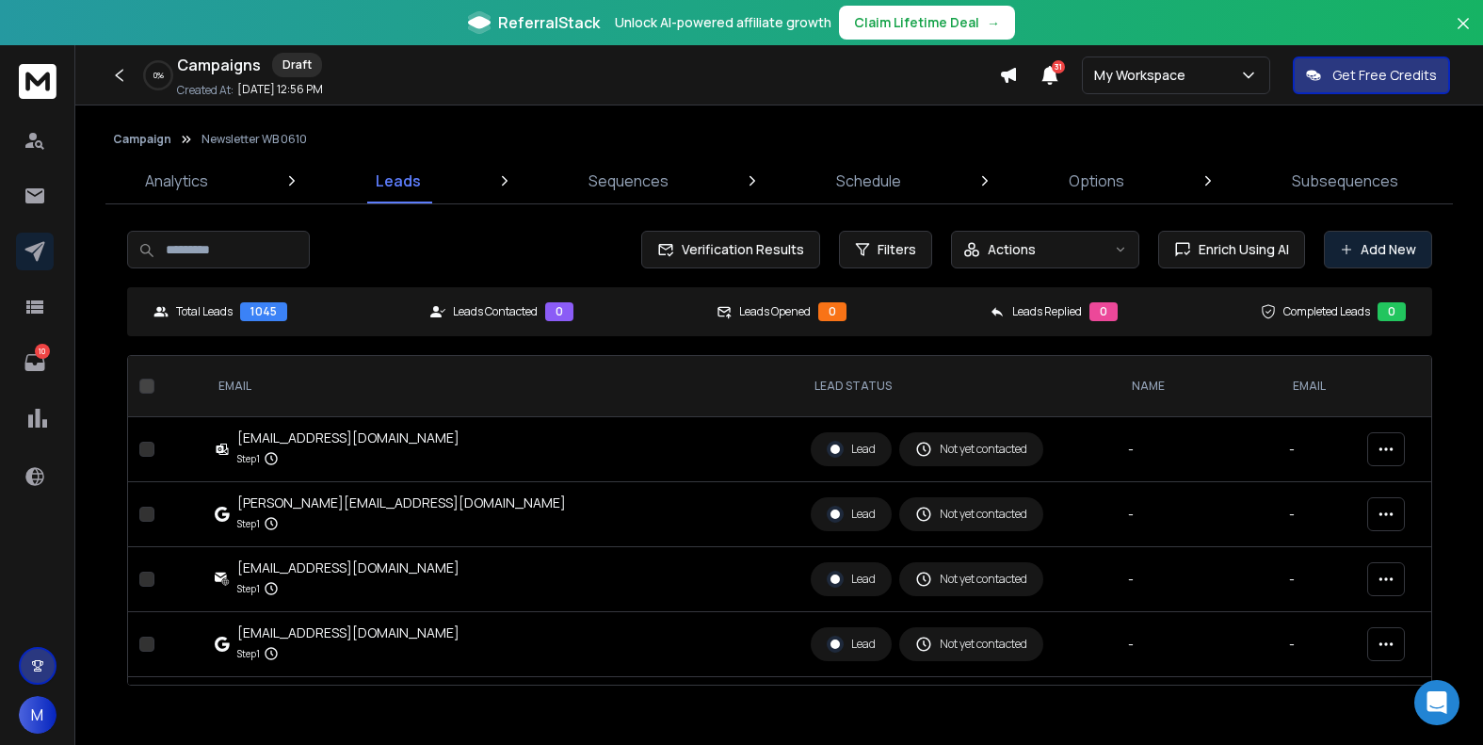
click at [1362, 253] on button "Add New" at bounding box center [1378, 250] width 108 height 38
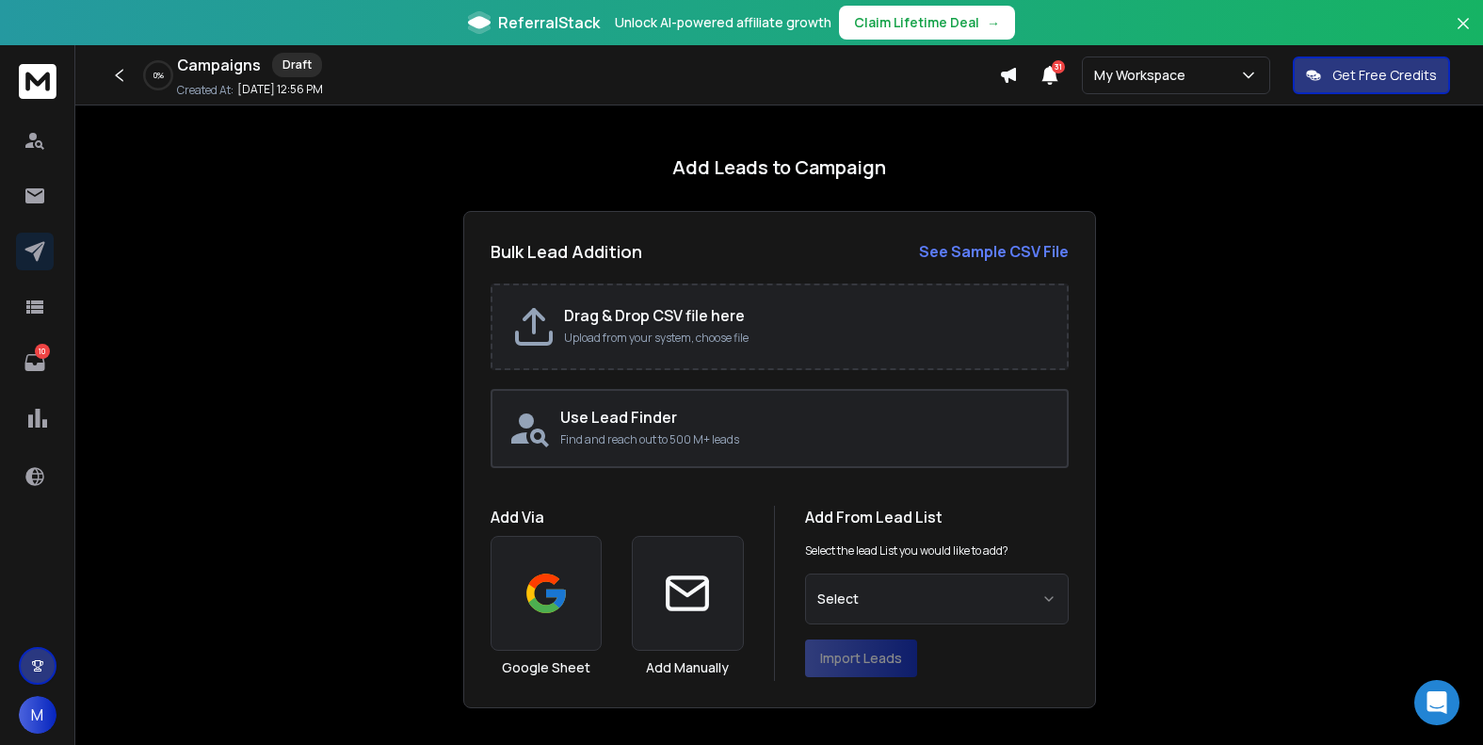
click at [686, 325] on h2 "Drag & Drop CSV file here" at bounding box center [806, 315] width 484 height 23
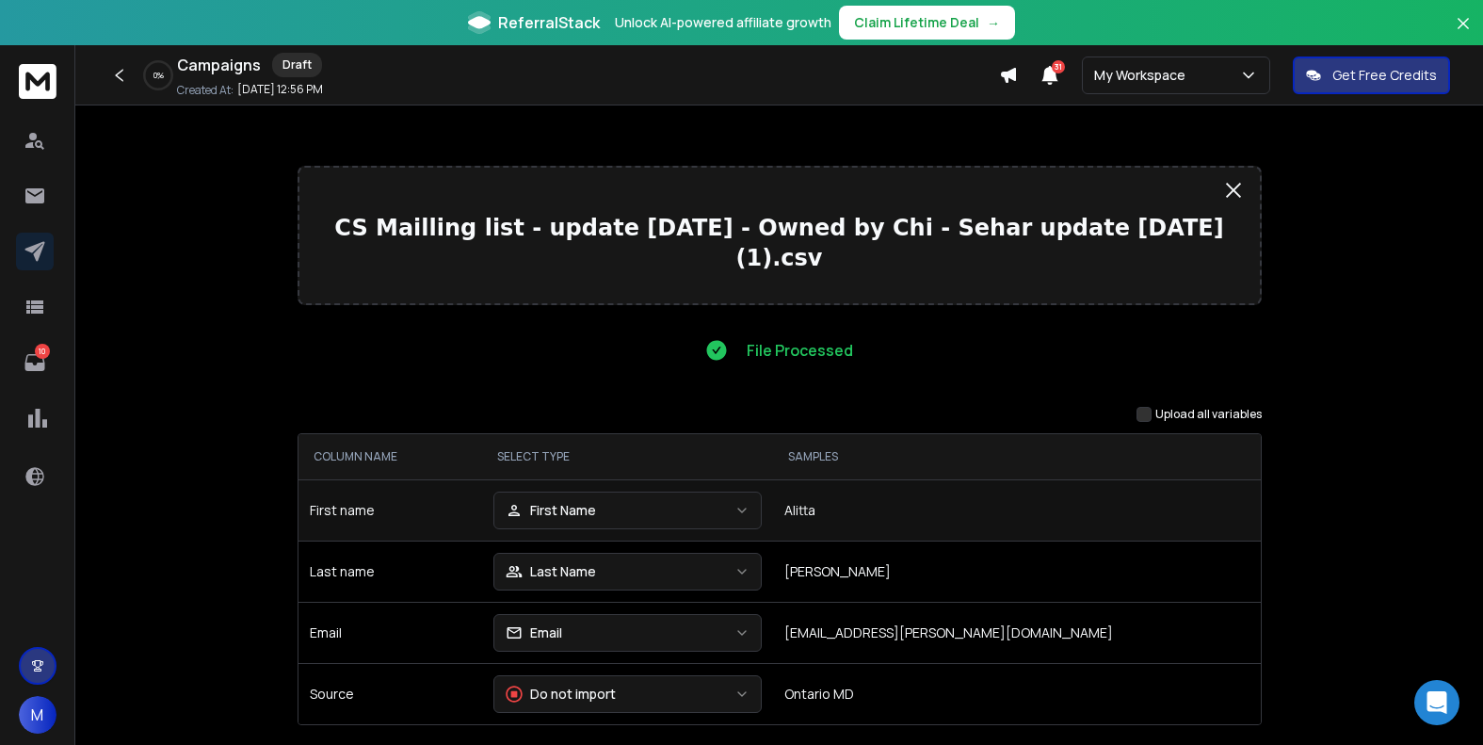
scroll to position [231, 0]
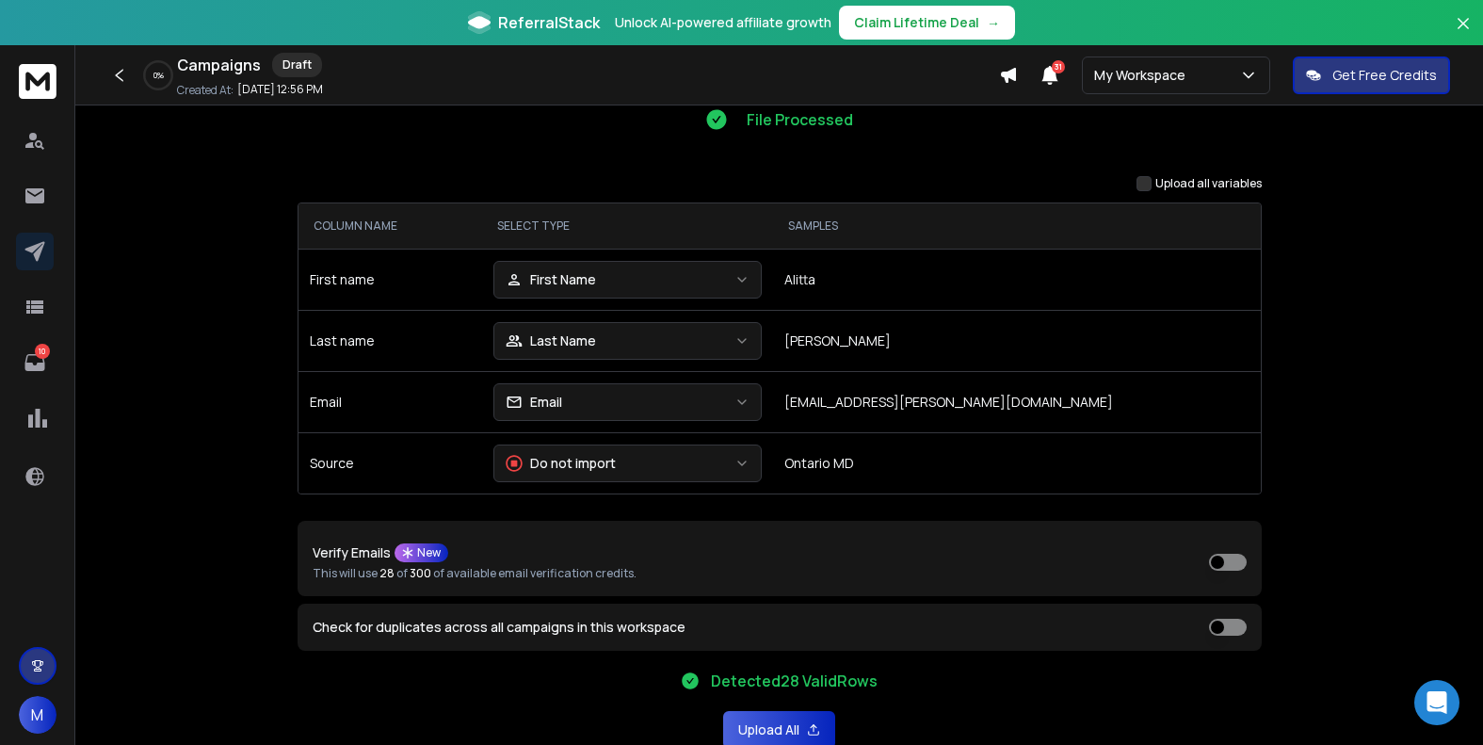
click at [800, 711] on button "Upload All" at bounding box center [779, 730] width 112 height 38
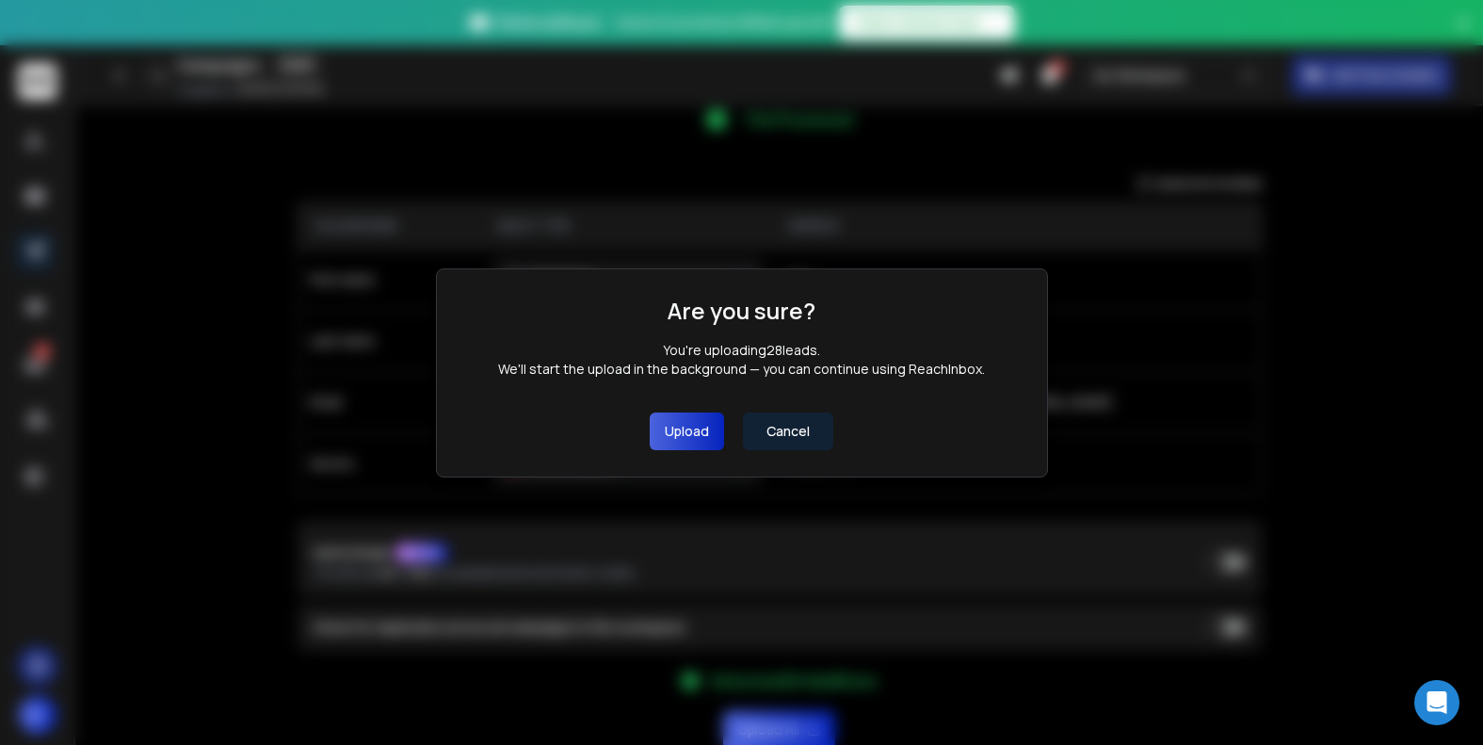
click at [695, 433] on button "Upload" at bounding box center [687, 431] width 74 height 38
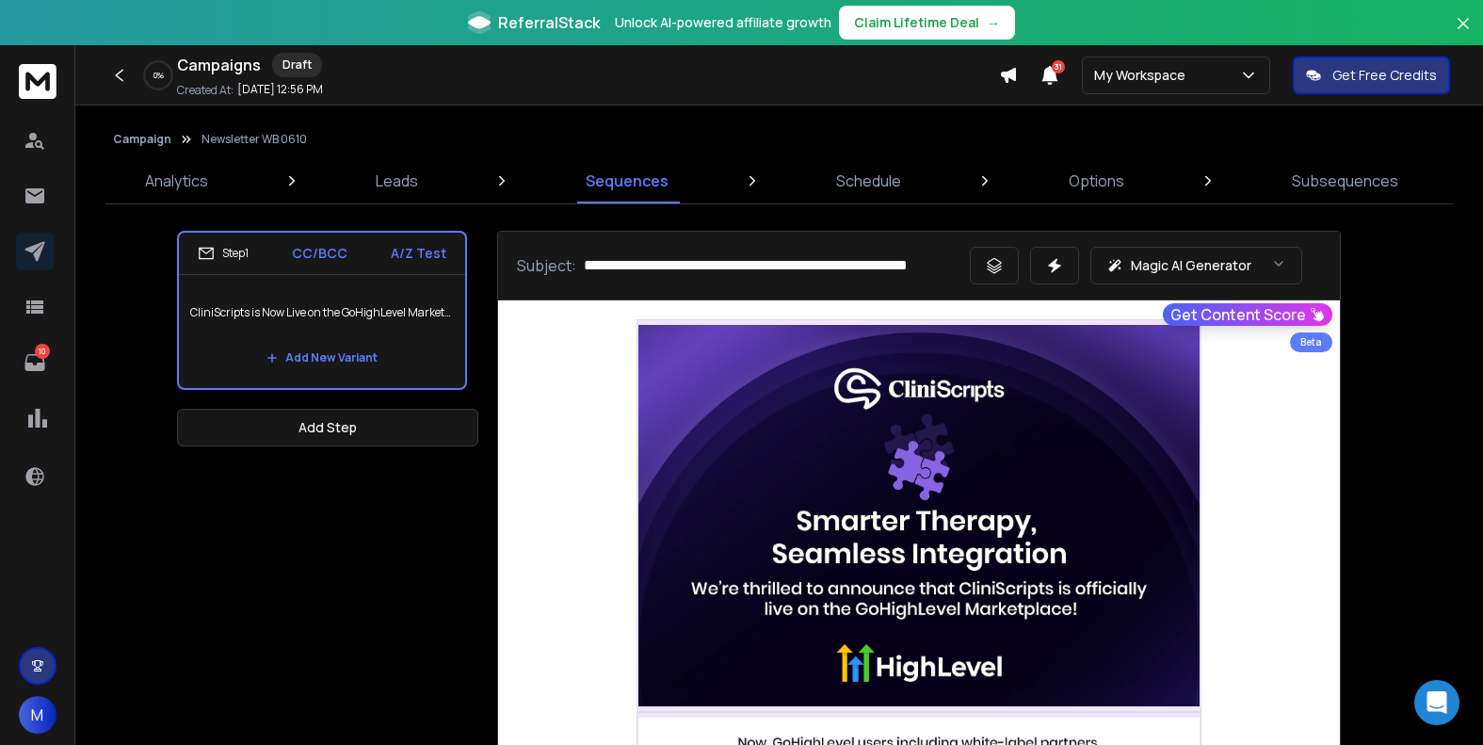
click at [916, 180] on div "Analytics Leads Sequences Schedule Options Subsequences" at bounding box center [771, 180] width 1332 height 45
click at [864, 186] on p "Schedule" at bounding box center [868, 180] width 65 height 23
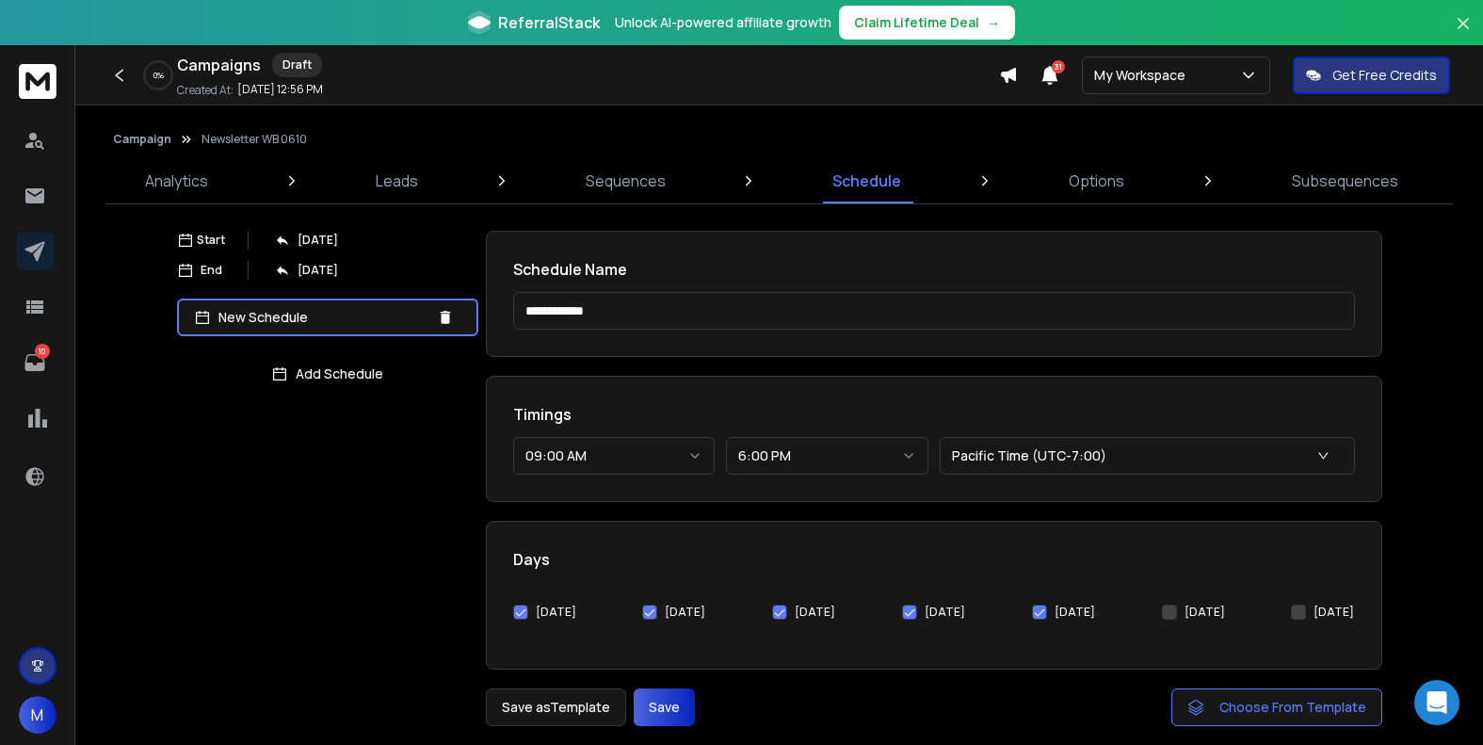
scroll to position [5, 0]
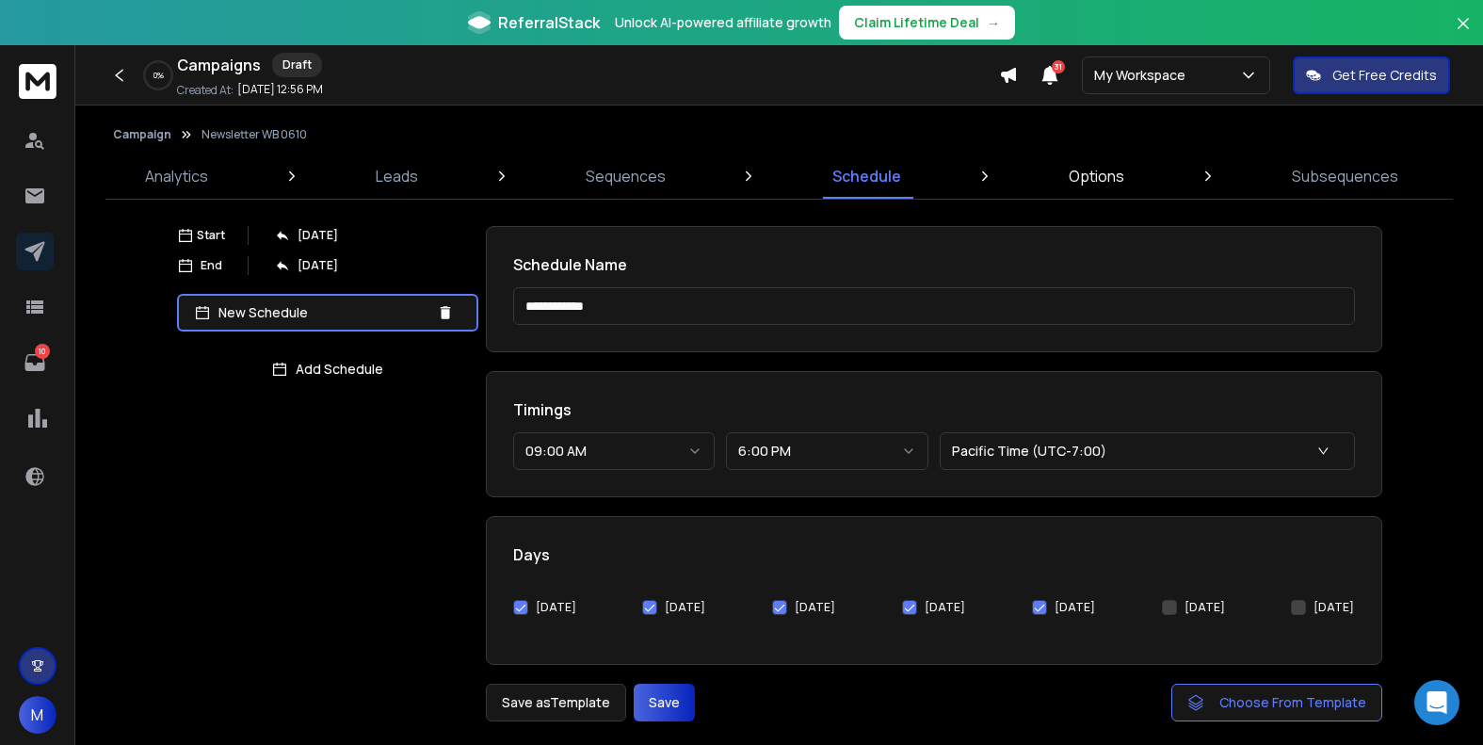
click at [1071, 174] on p "Options" at bounding box center [1097, 176] width 56 height 23
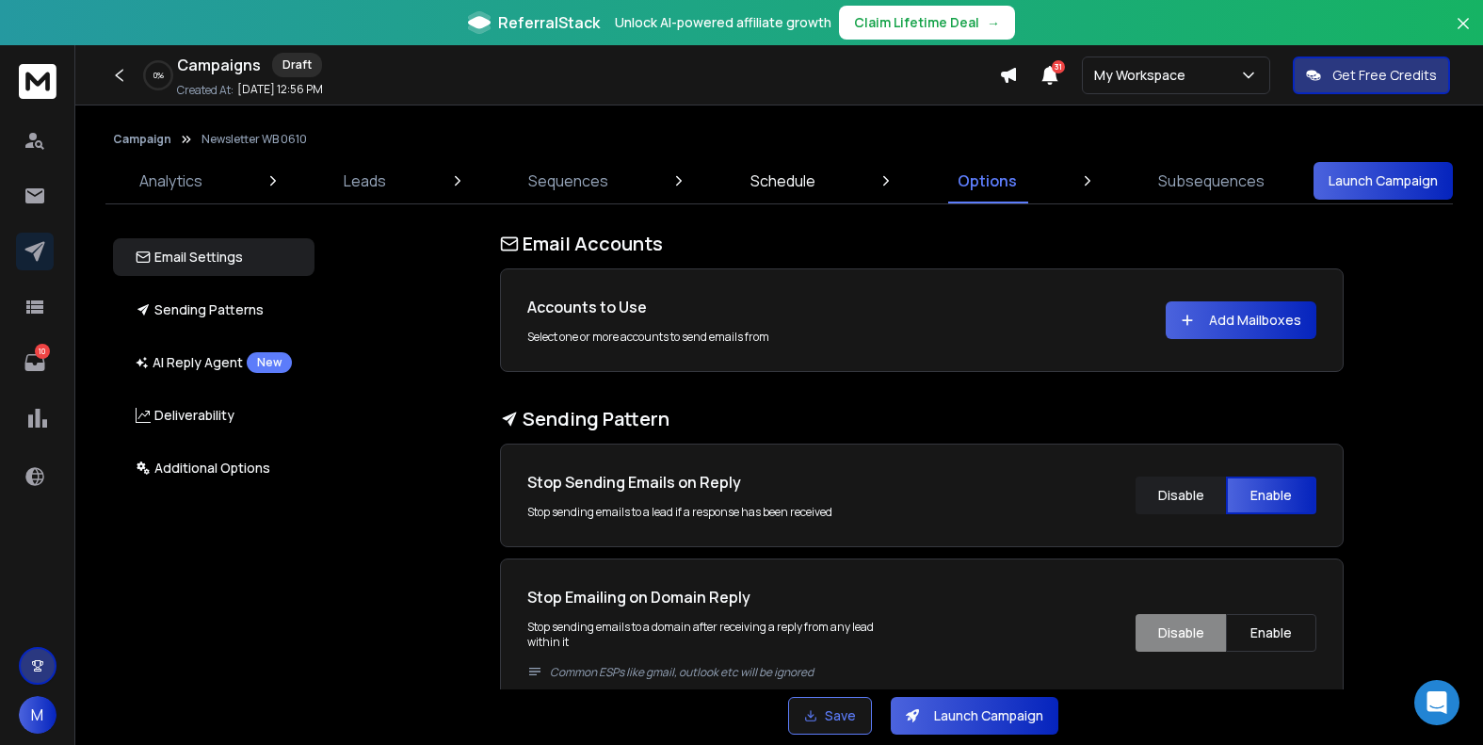
click at [784, 185] on p "Schedule" at bounding box center [782, 180] width 65 height 23
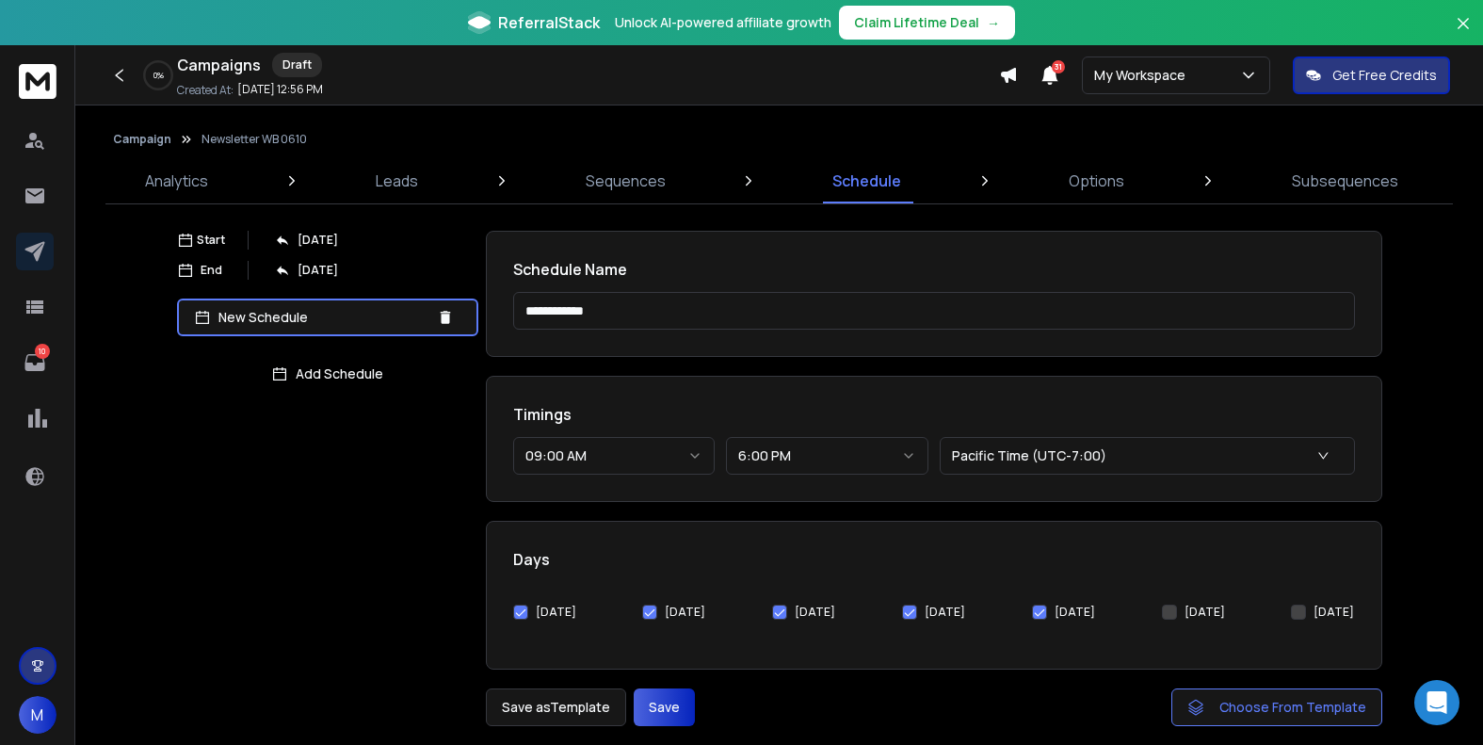
click at [318, 276] on p "[DATE]" at bounding box center [318, 270] width 40 height 15
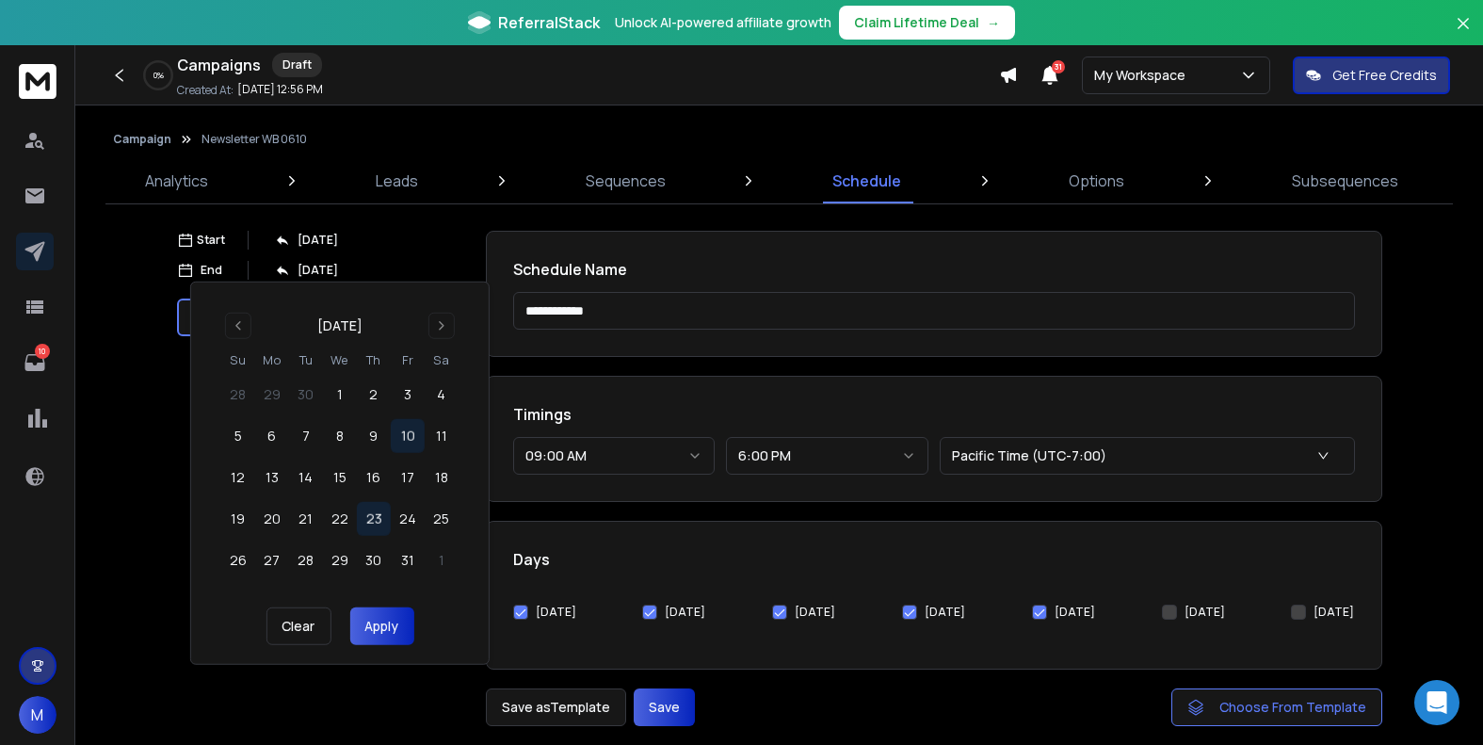
click at [374, 528] on button "23" at bounding box center [374, 519] width 34 height 34
click at [442, 472] on button "18" at bounding box center [442, 477] width 34 height 34
click at [362, 622] on button "Apply" at bounding box center [381, 626] width 64 height 38
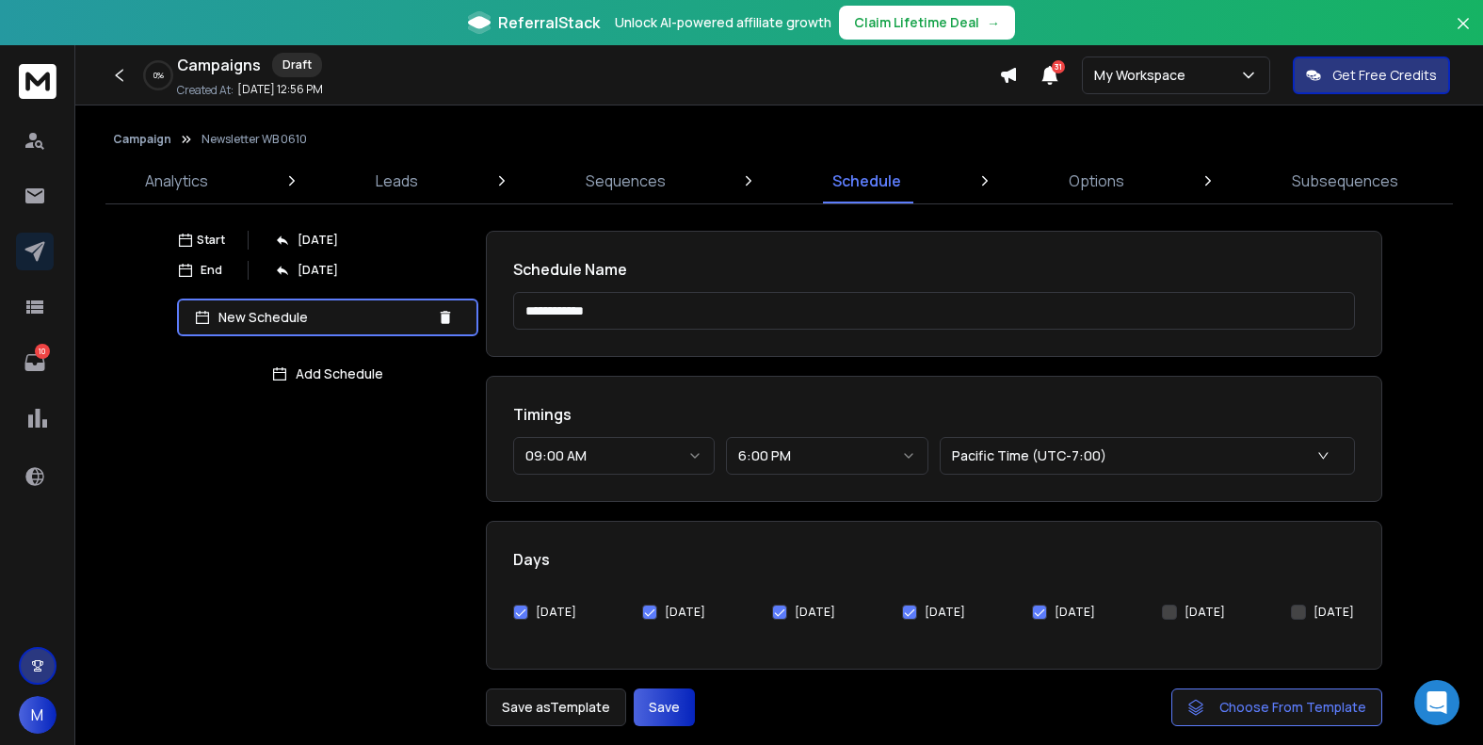
click at [667, 705] on button "Save" at bounding box center [664, 707] width 61 height 38
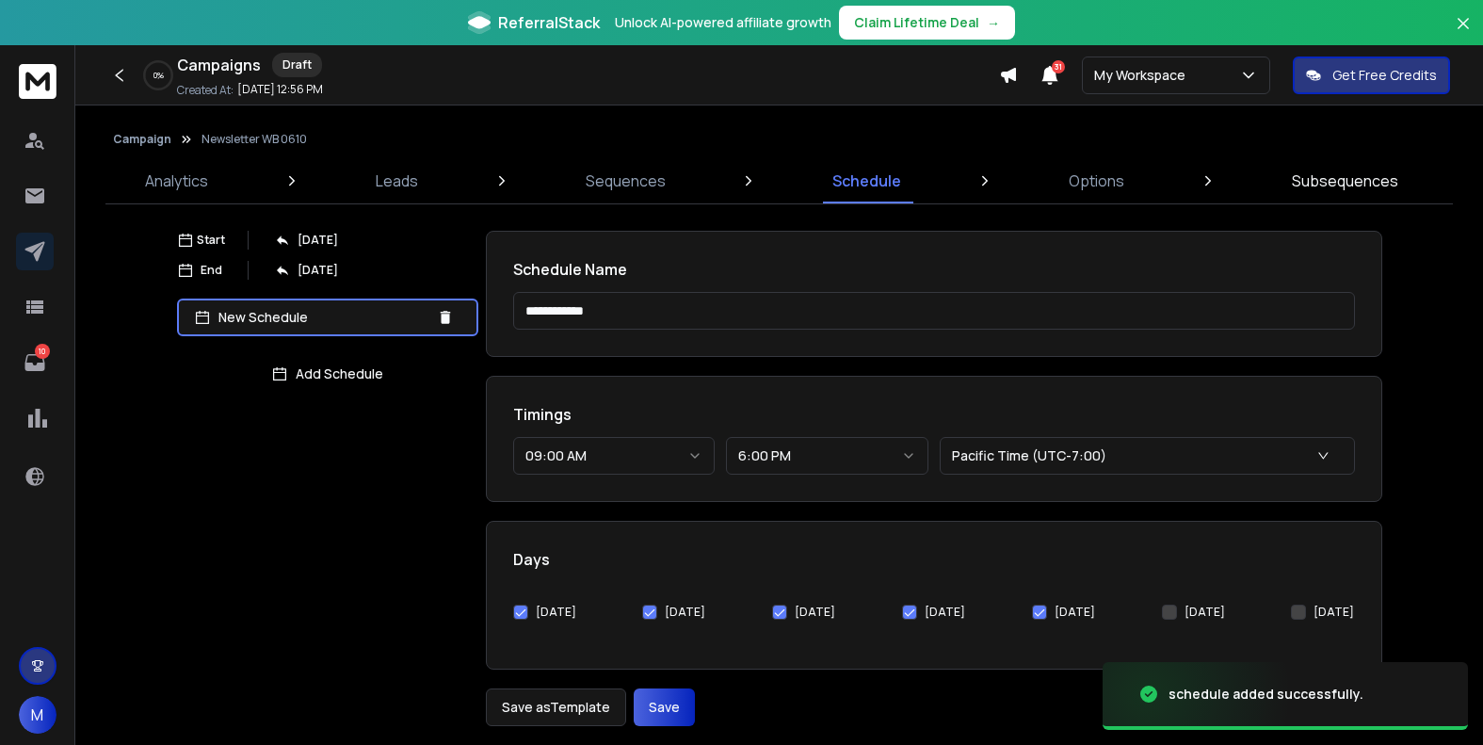
click at [1320, 185] on p "Subsequences" at bounding box center [1345, 180] width 106 height 23
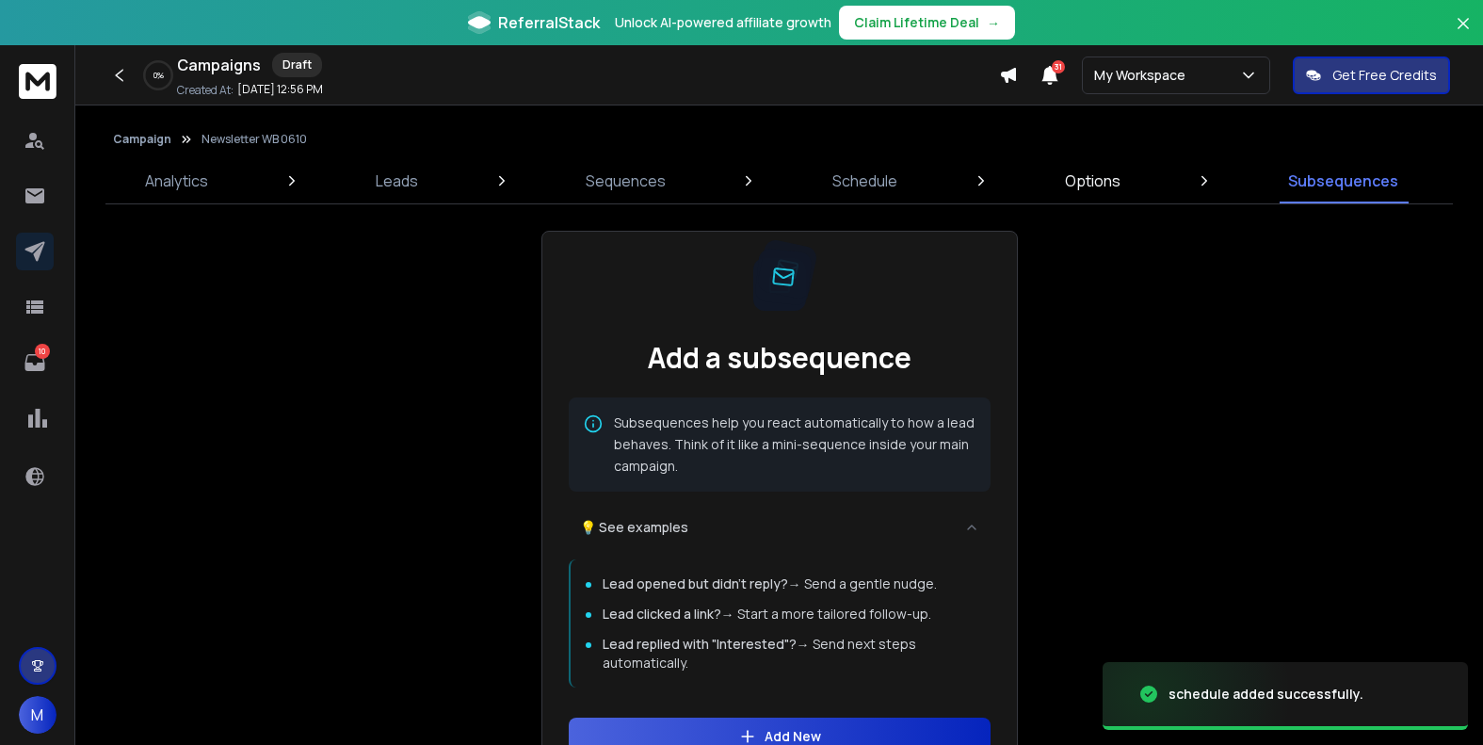
click at [1075, 187] on p "Options" at bounding box center [1093, 180] width 56 height 23
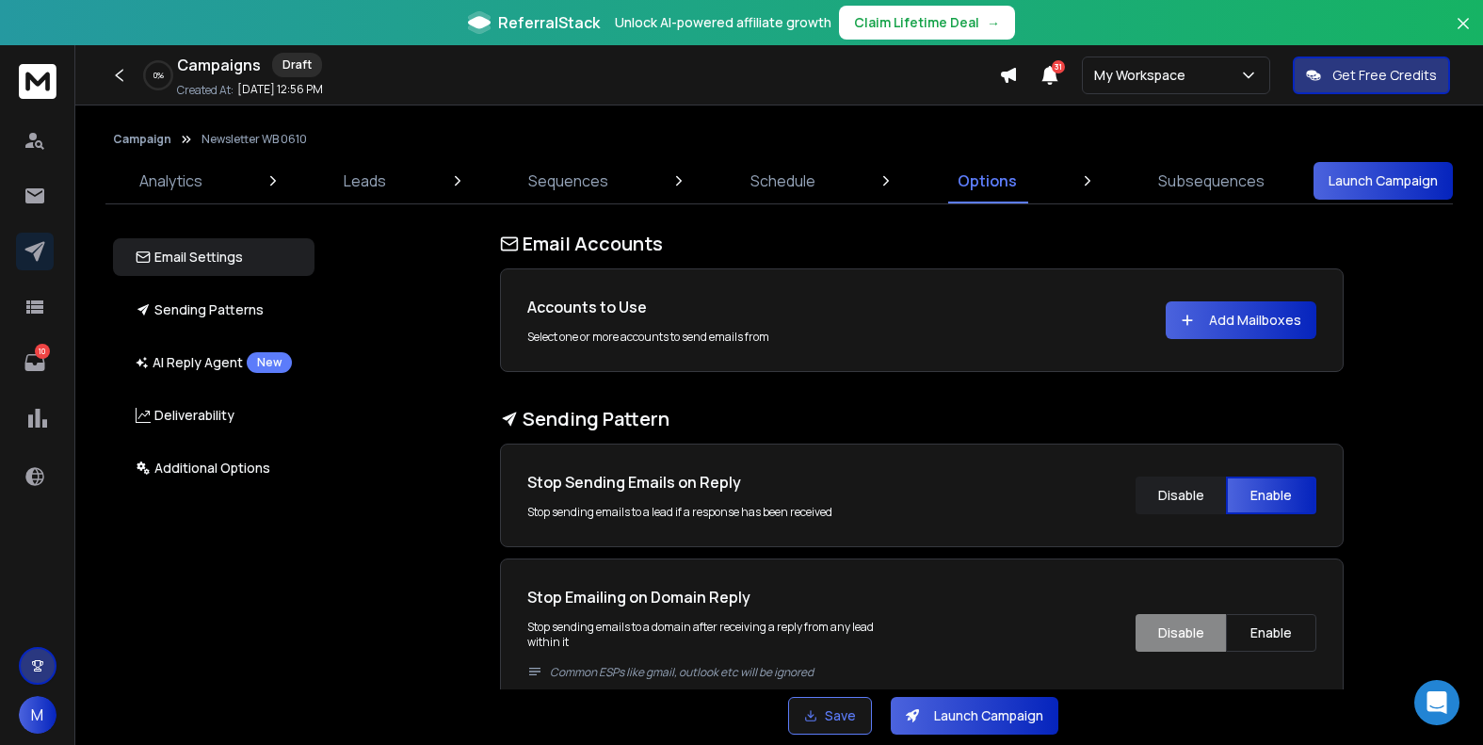
click at [1212, 325] on button "Add Mailboxes" at bounding box center [1241, 320] width 151 height 38
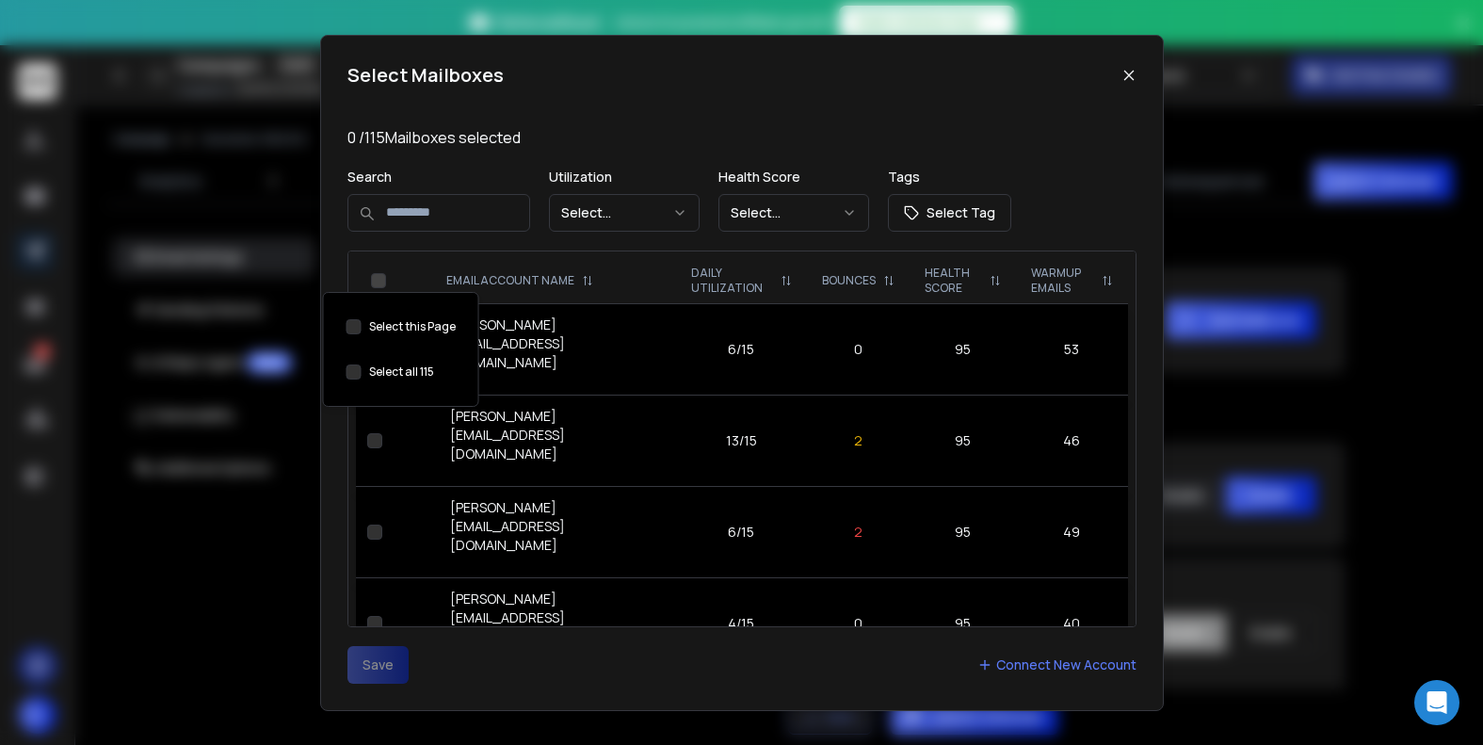
click at [350, 373] on button "Select this Page" at bounding box center [353, 371] width 15 height 15
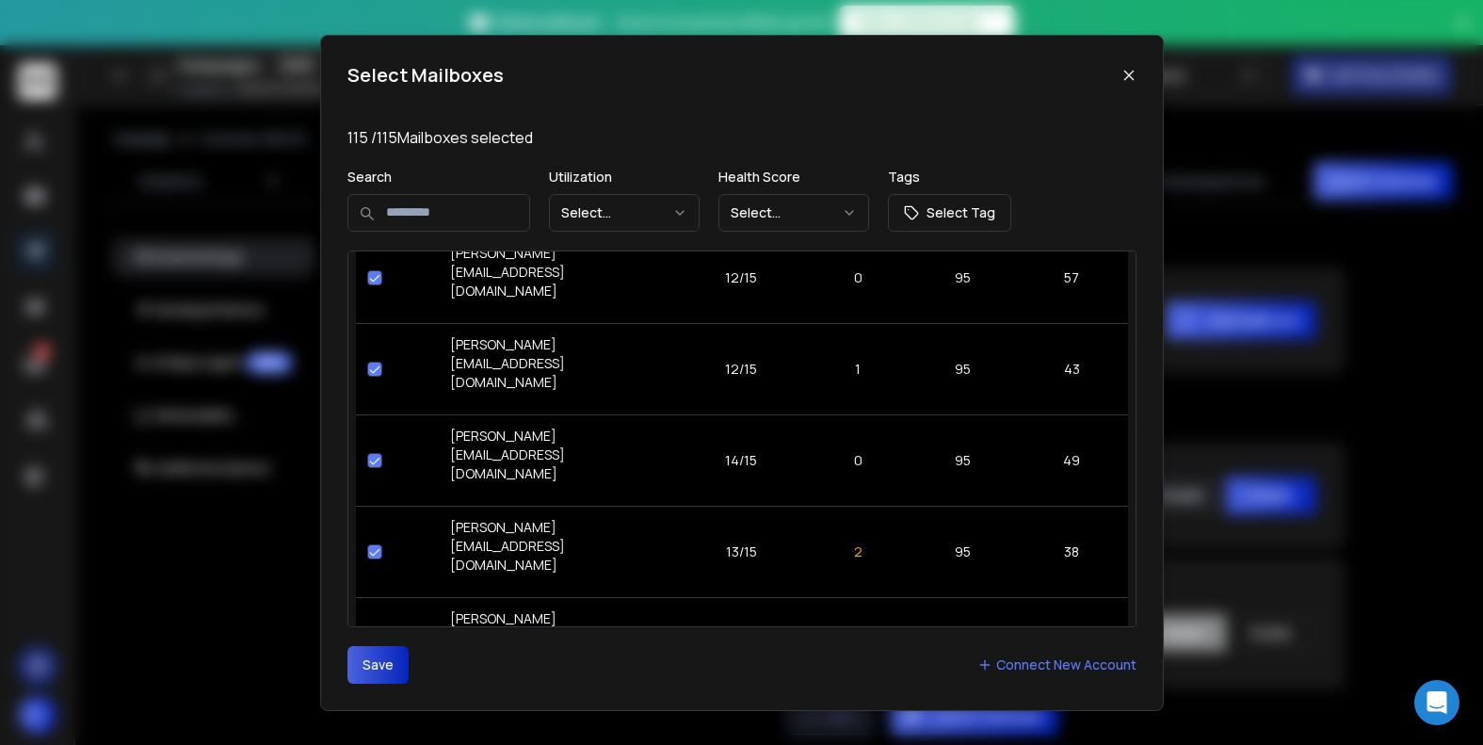
scroll to position [2085, 0]
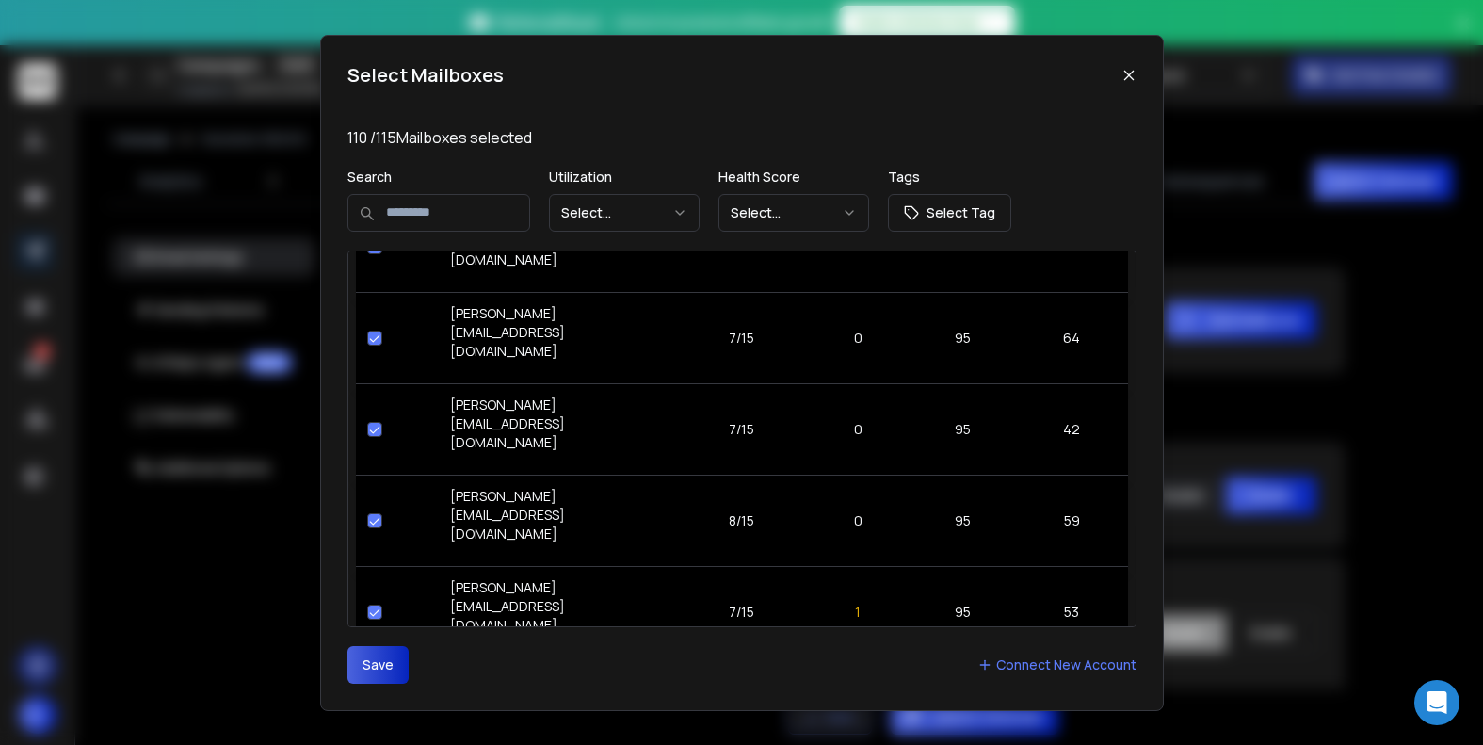
scroll to position [6677, 0]
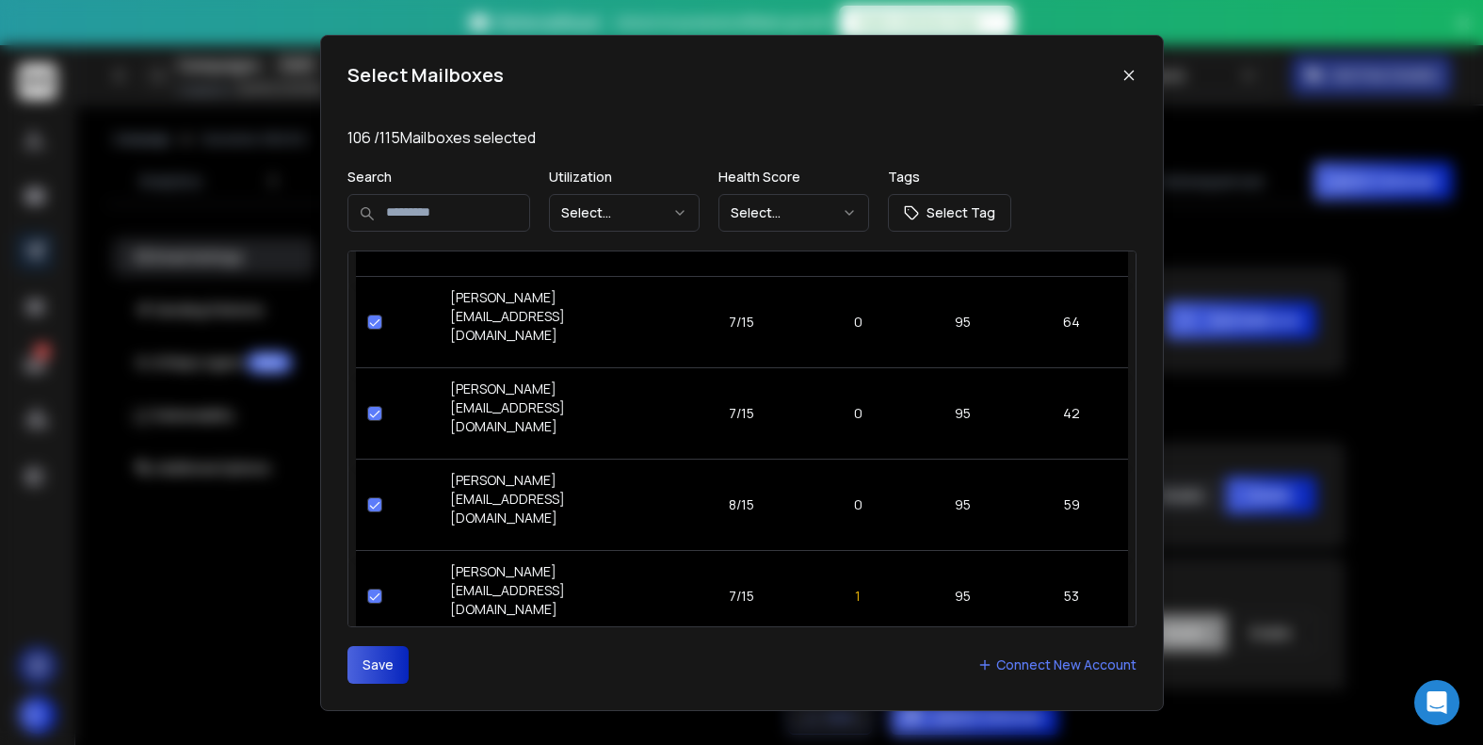
click at [378, 666] on button "Save" at bounding box center [377, 665] width 61 height 38
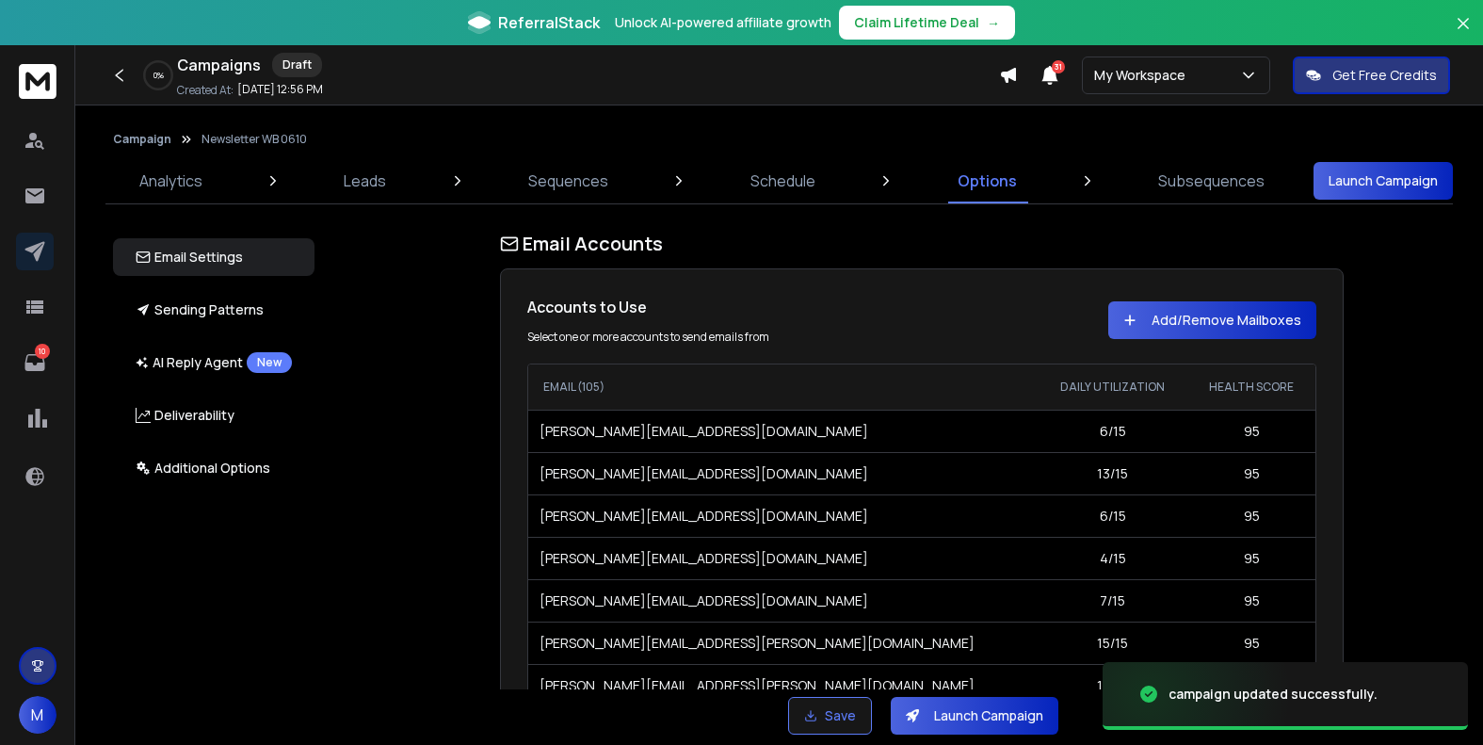
click at [999, 707] on button "Launch Campaign" at bounding box center [975, 716] width 168 height 38
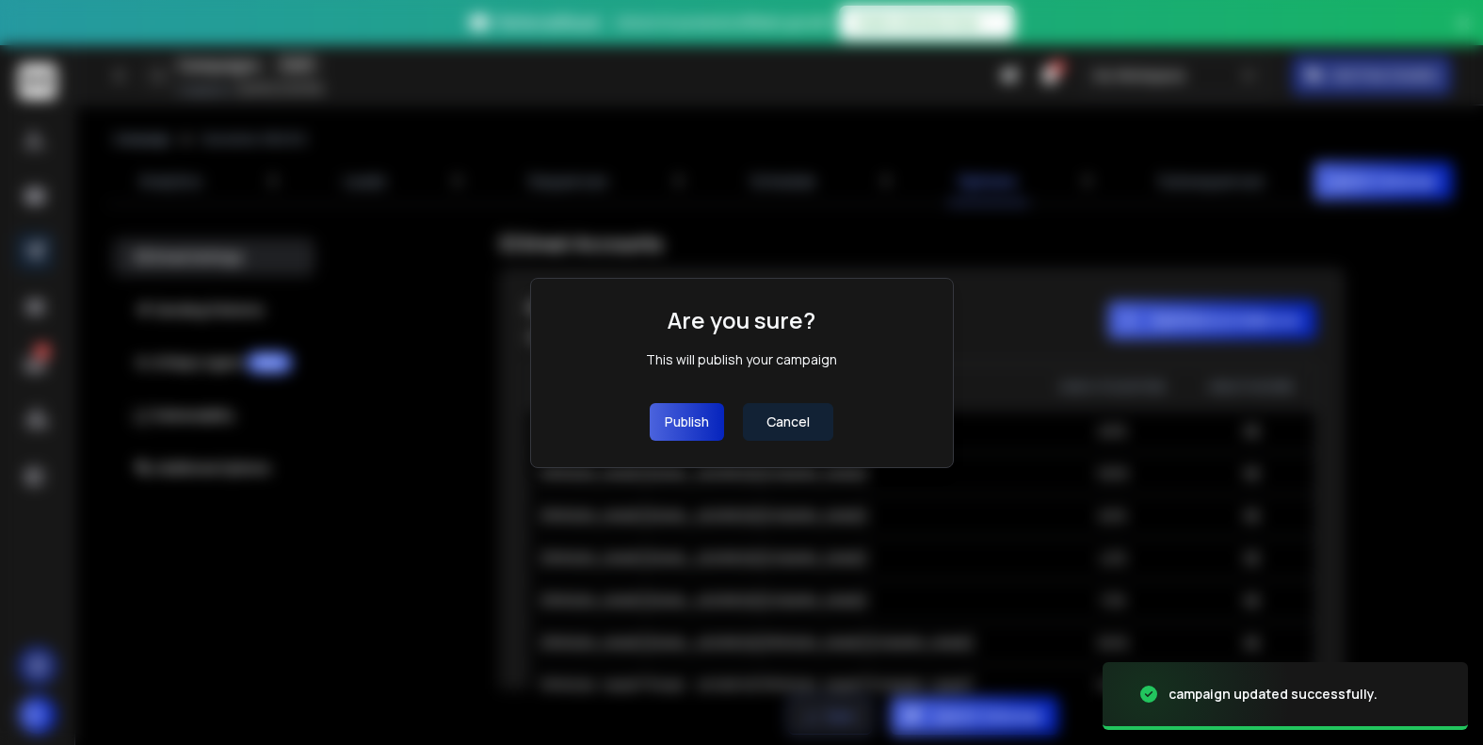
click at [683, 415] on button "Publish" at bounding box center [687, 422] width 74 height 38
